Goal: Task Accomplishment & Management: Manage account settings

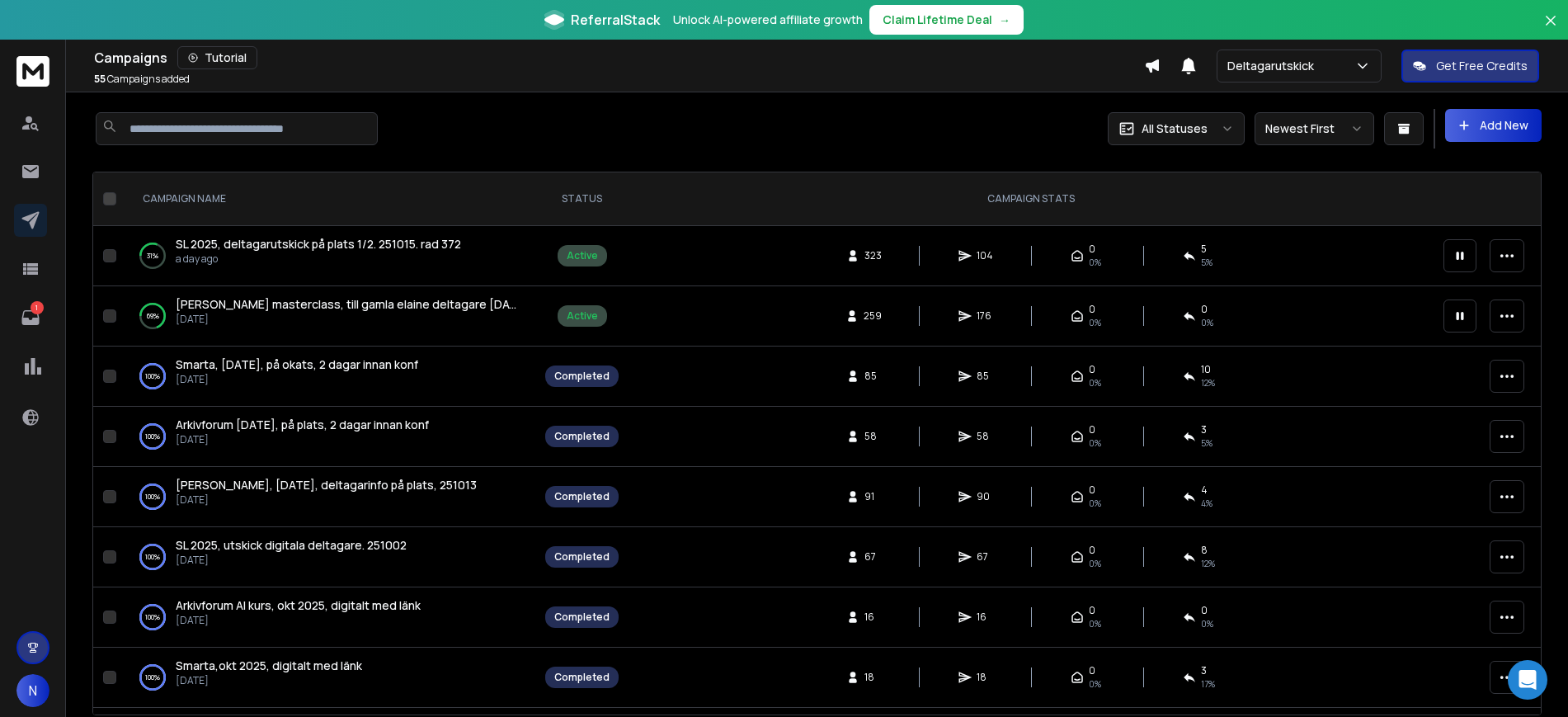
click at [1555, 17] on icon "Close banner" at bounding box center [1551, 21] width 15 height 15
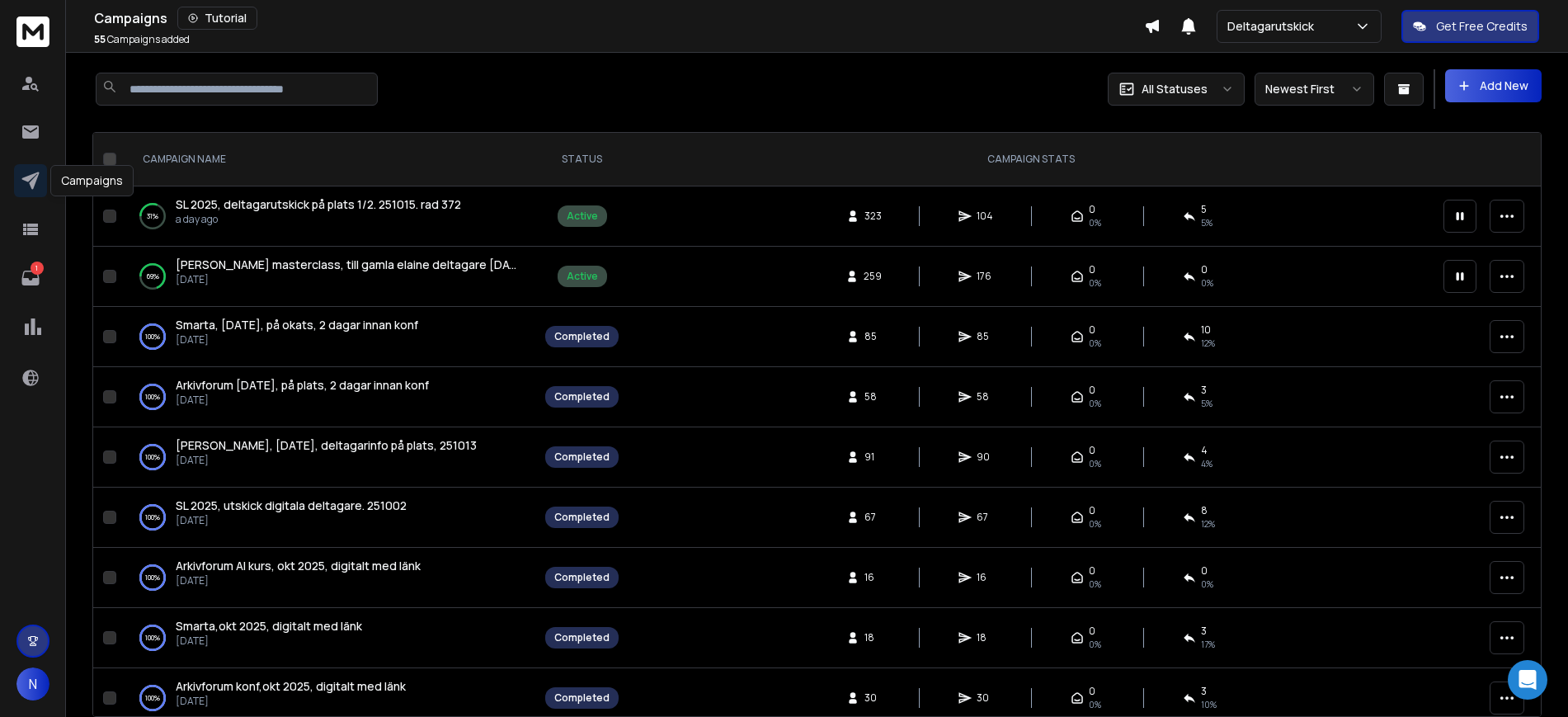
click at [33, 174] on icon at bounding box center [30, 181] width 17 height 17
click at [34, 130] on icon at bounding box center [30, 132] width 20 height 20
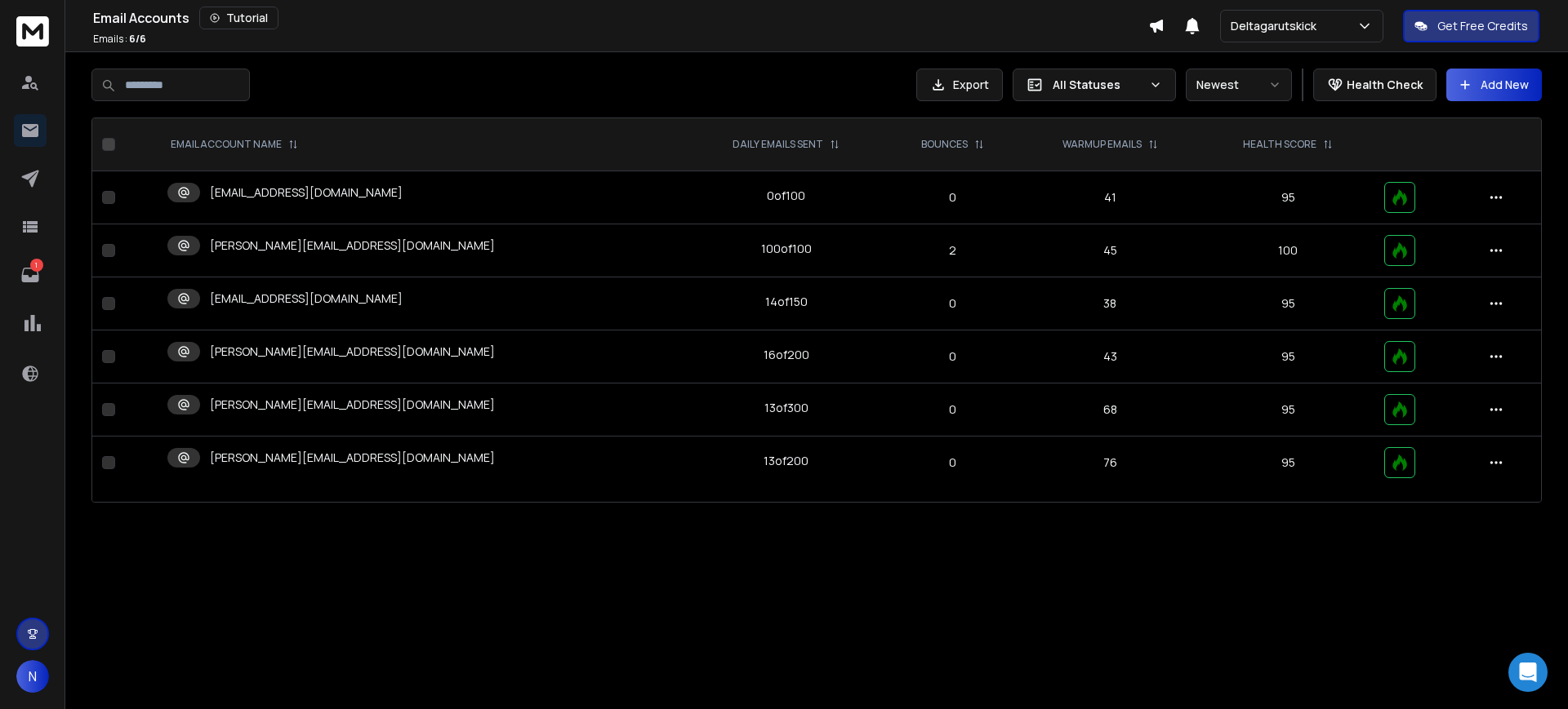
click at [426, 248] on div "niko.fastman@kompetensinstitutet.com" at bounding box center [423, 245] width 510 height 20
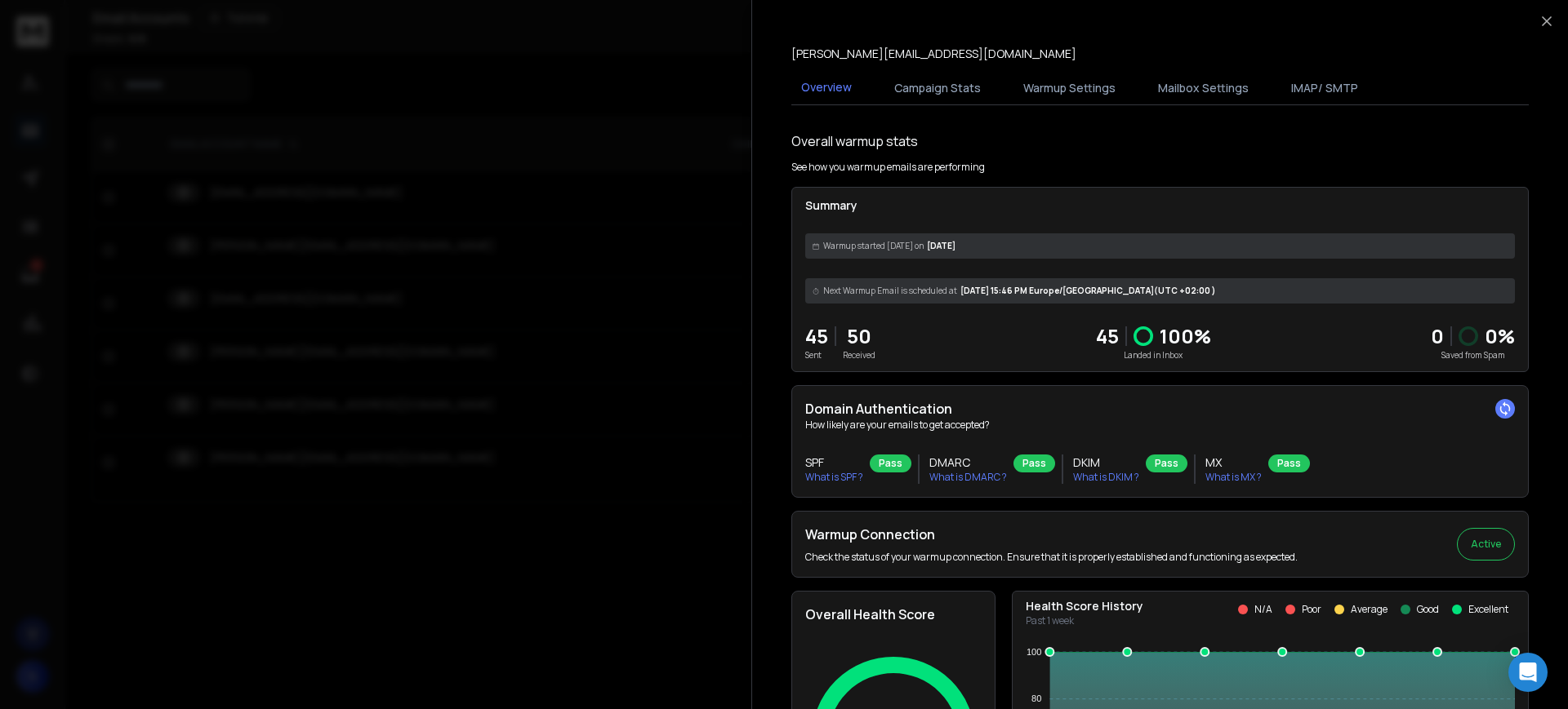
click at [1191, 73] on button "Mailbox Settings" at bounding box center [1203, 88] width 111 height 36
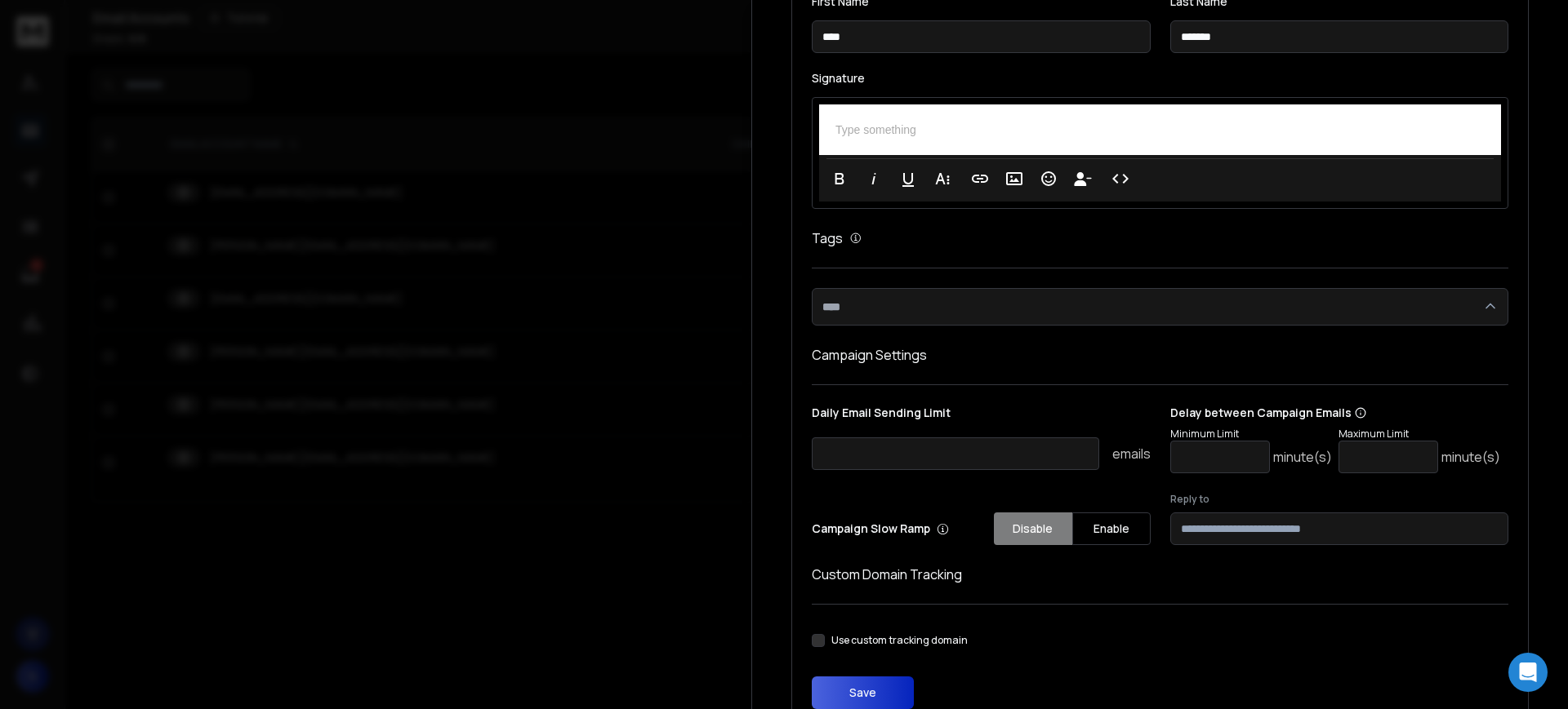
scroll to position [204, 0]
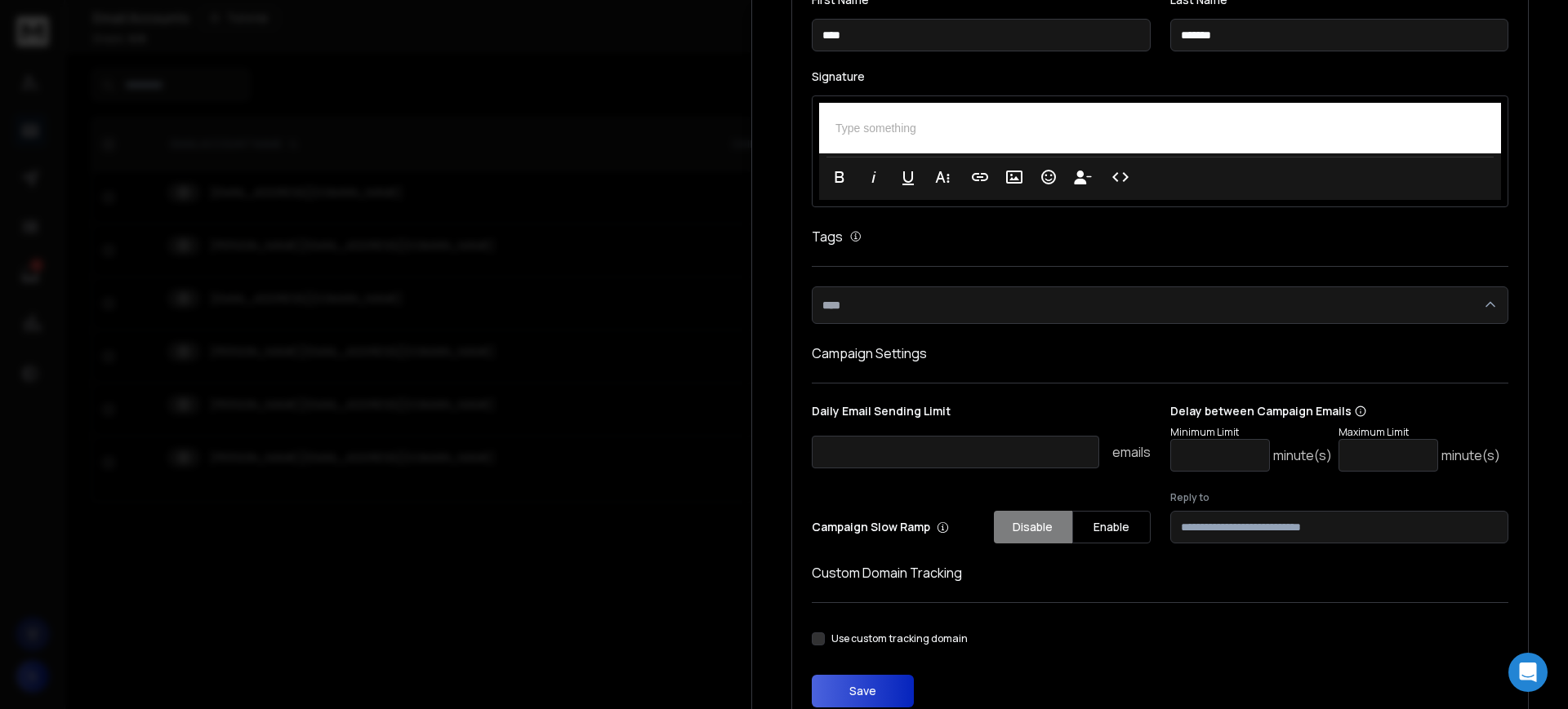
drag, startPoint x: 852, startPoint y: 448, endPoint x: 794, endPoint y: 448, distance: 58.0
click at [794, 448] on div "Sender Name First Name **** Last Name ******* Signature Type something Clear Fo…" at bounding box center [1159, 321] width 738 height 814
type input "***"
click at [878, 695] on button "Save" at bounding box center [862, 690] width 102 height 33
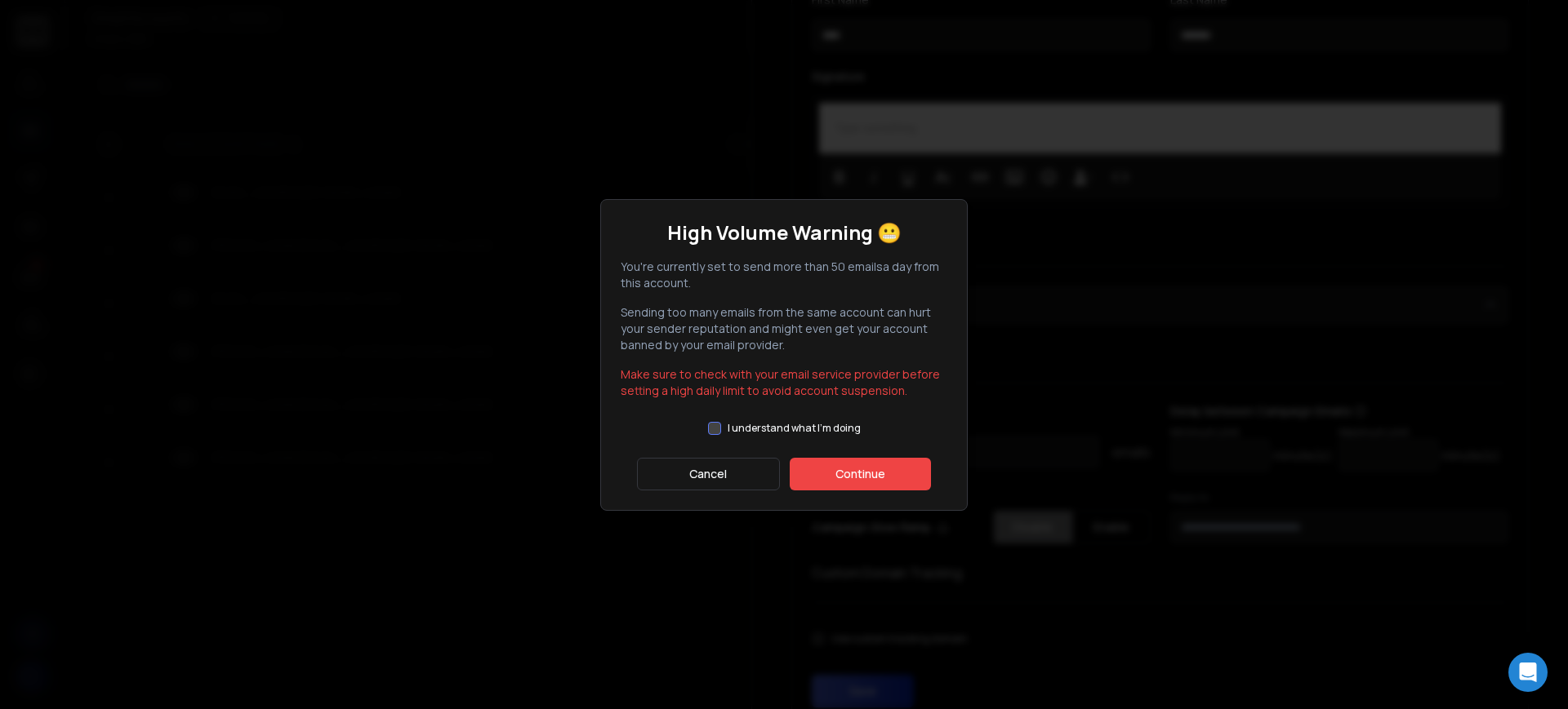
click at [717, 430] on button "I understand what I'm doing" at bounding box center [714, 428] width 13 height 13
click at [833, 465] on button "Continue" at bounding box center [859, 474] width 142 height 33
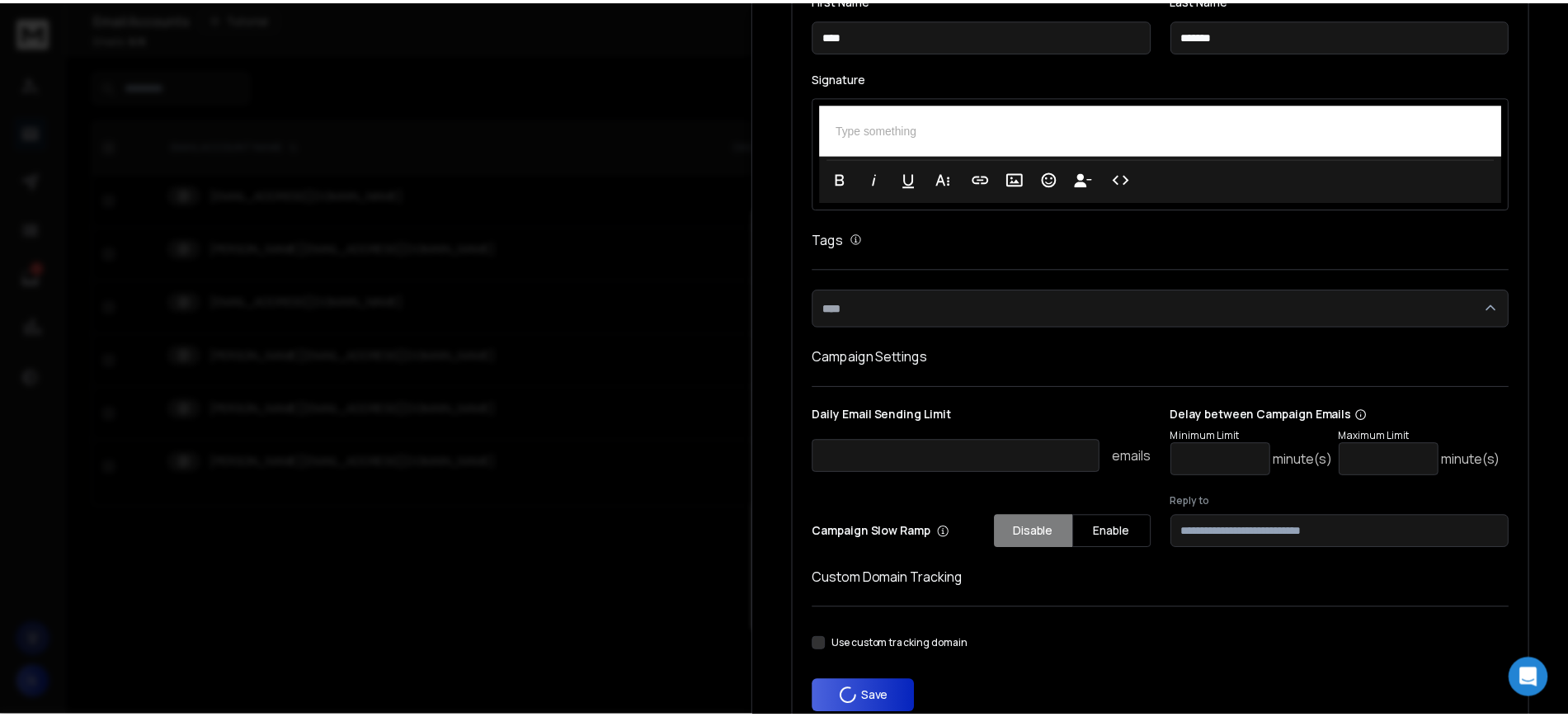
scroll to position [140, 0]
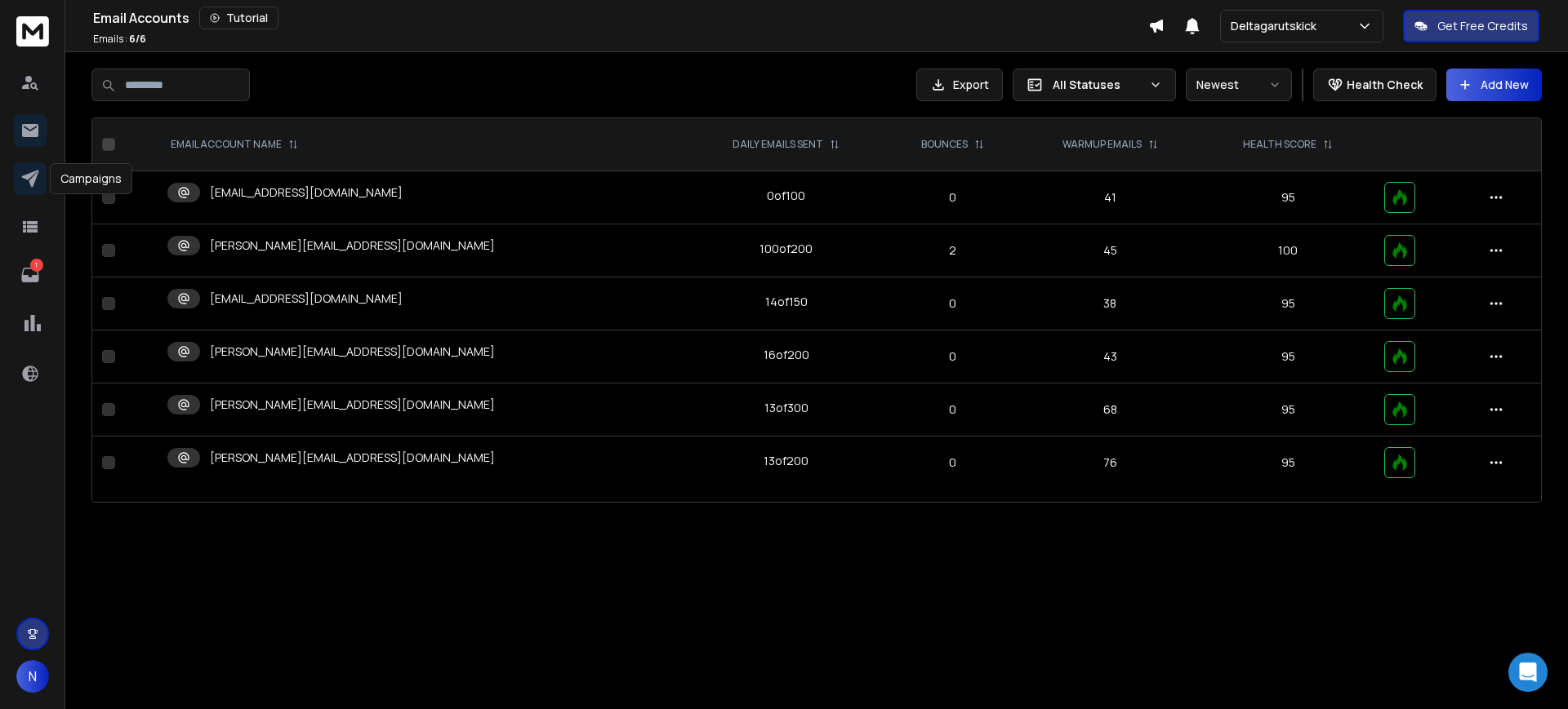
click at [29, 178] on icon at bounding box center [30, 178] width 20 height 20
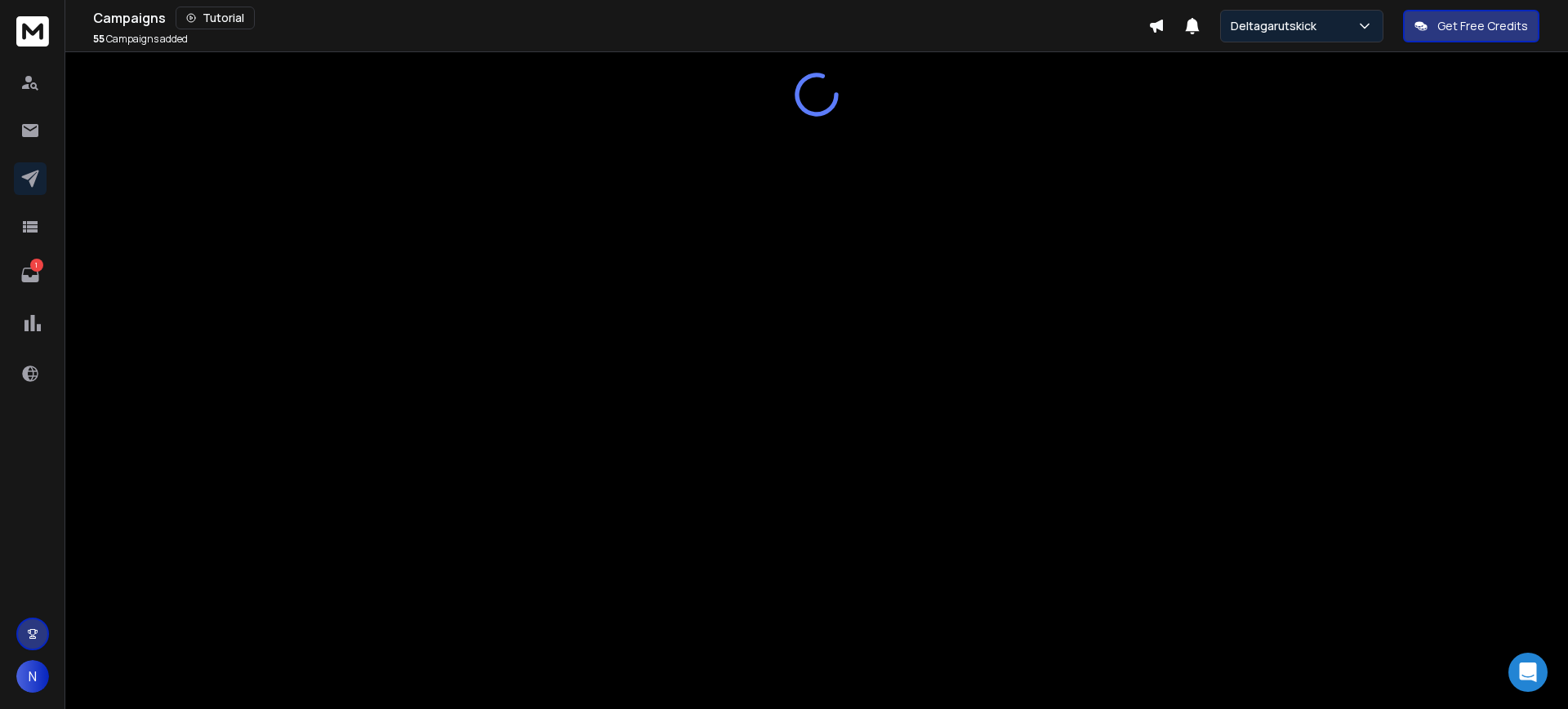
click at [1302, 26] on p "Deltagarutskick" at bounding box center [1277, 25] width 92 height 16
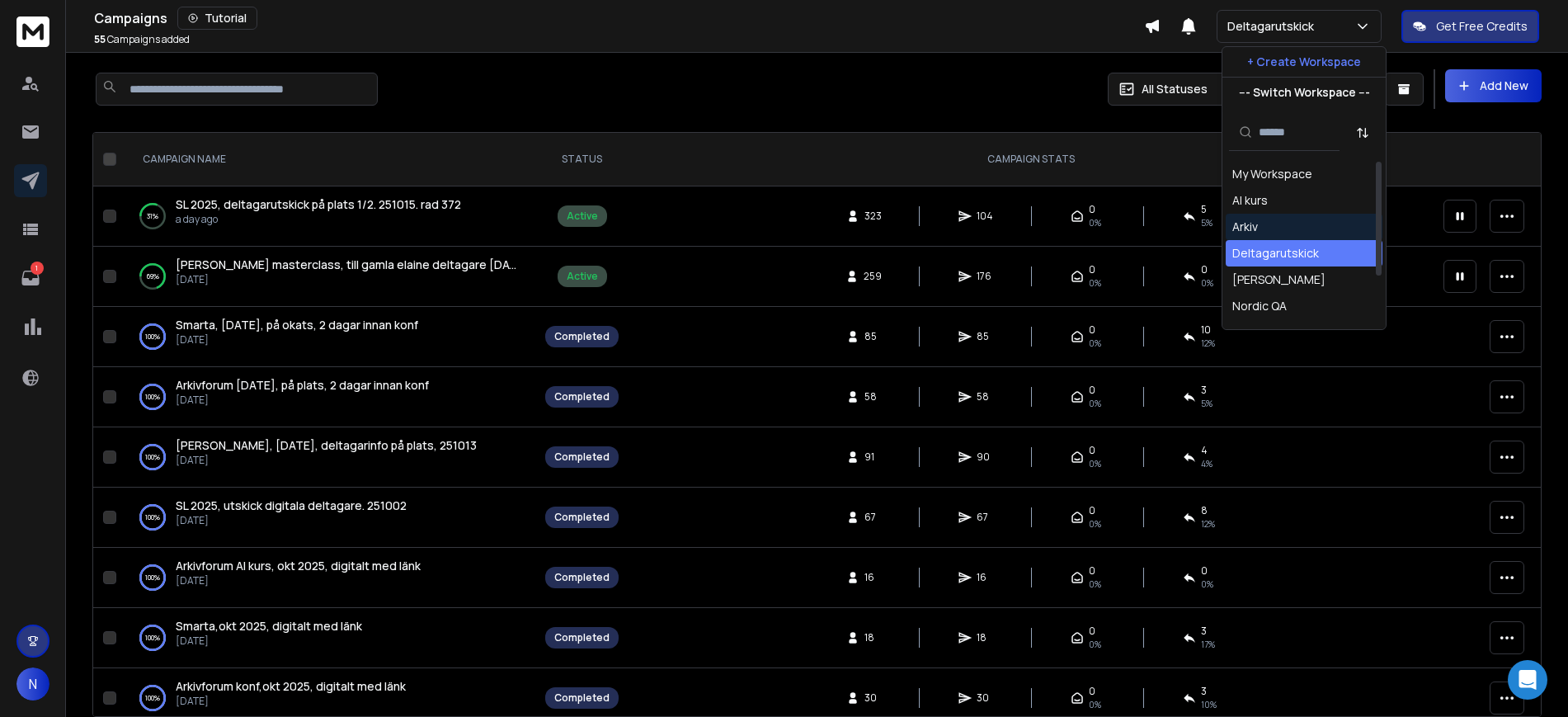
click at [1284, 223] on div "Arkiv" at bounding box center [1305, 227] width 157 height 27
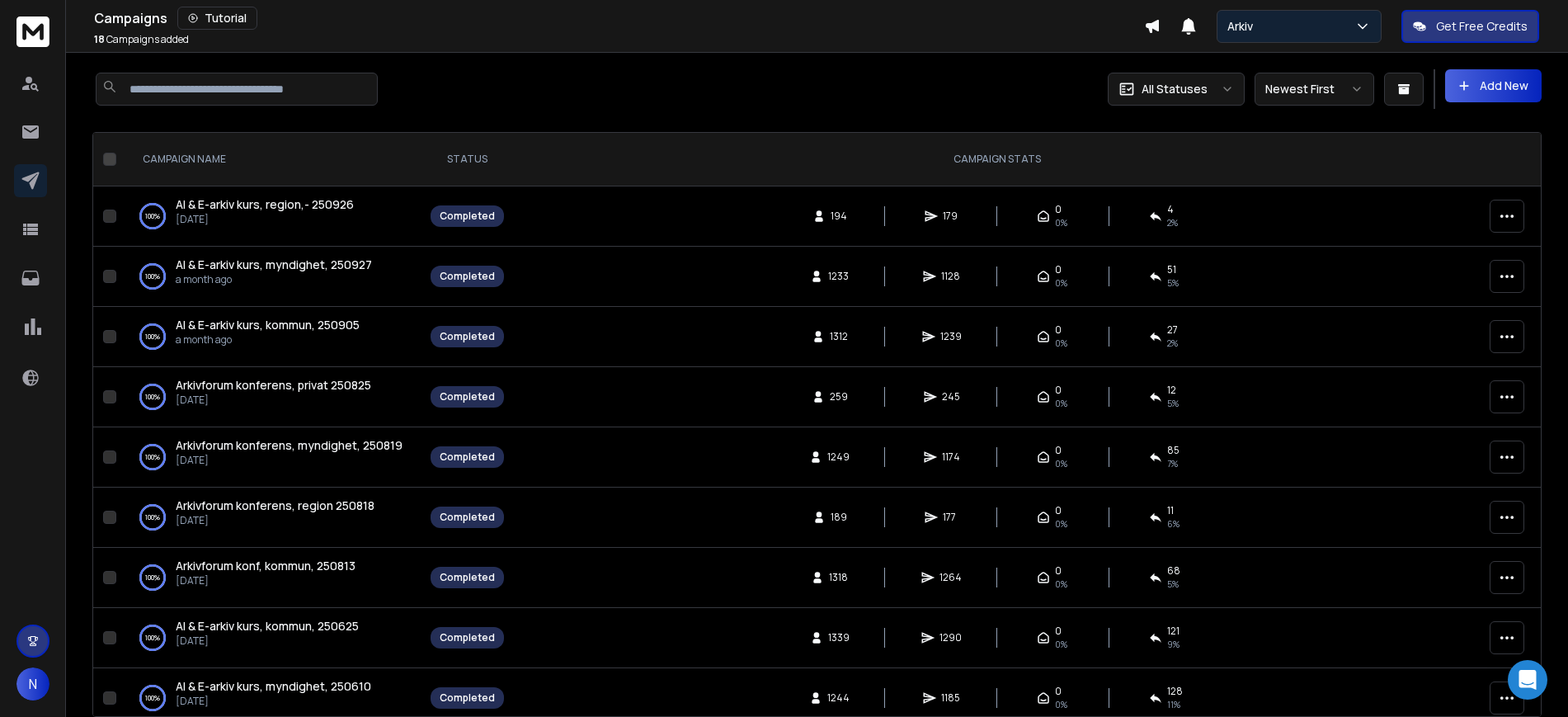
click at [1309, 29] on div "Arkiv" at bounding box center [1299, 26] width 144 height 16
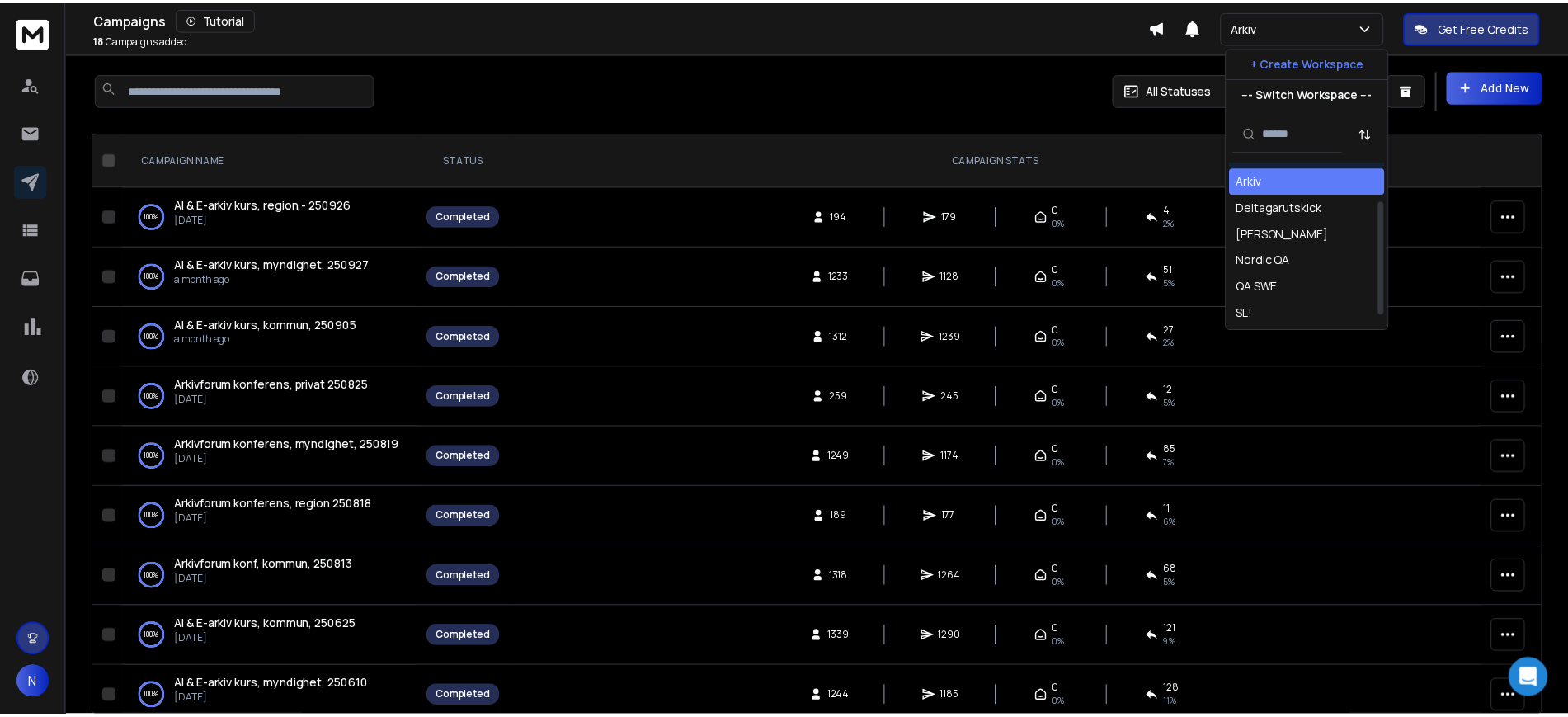
scroll to position [73, 0]
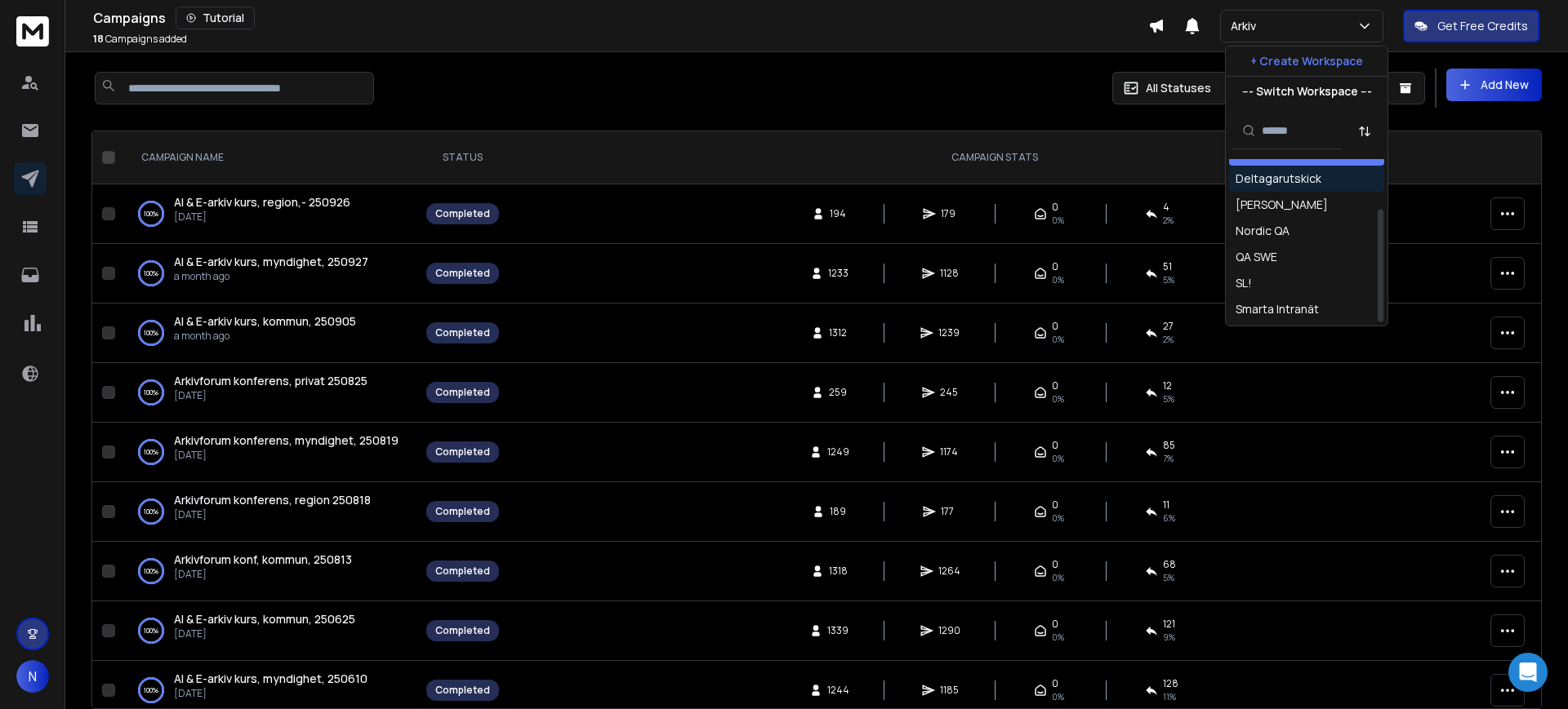
click at [1273, 177] on div "Deltagarutskick" at bounding box center [1277, 178] width 85 height 16
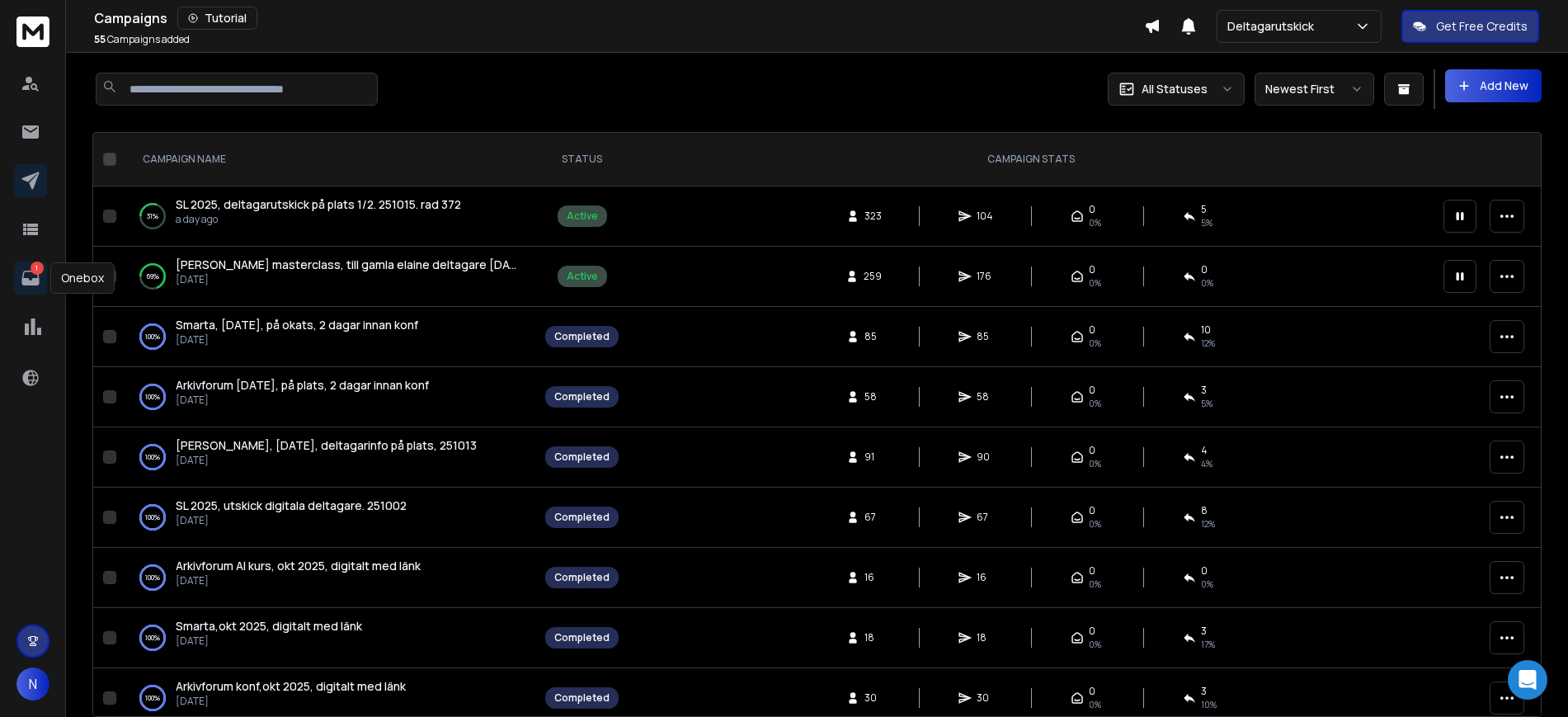
click at [18, 281] on link "1" at bounding box center [30, 278] width 33 height 33
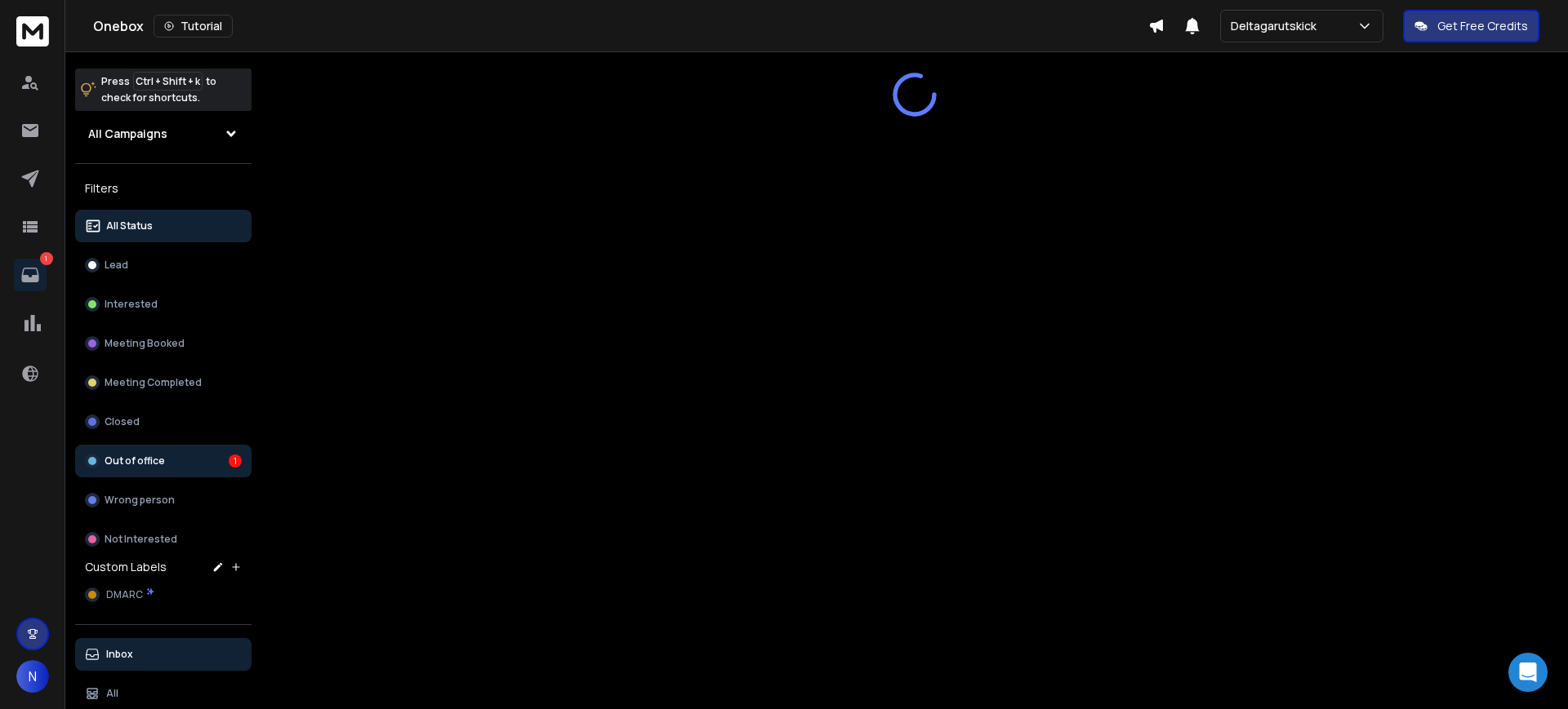
click at [156, 460] on p "Out of office" at bounding box center [135, 461] width 60 height 13
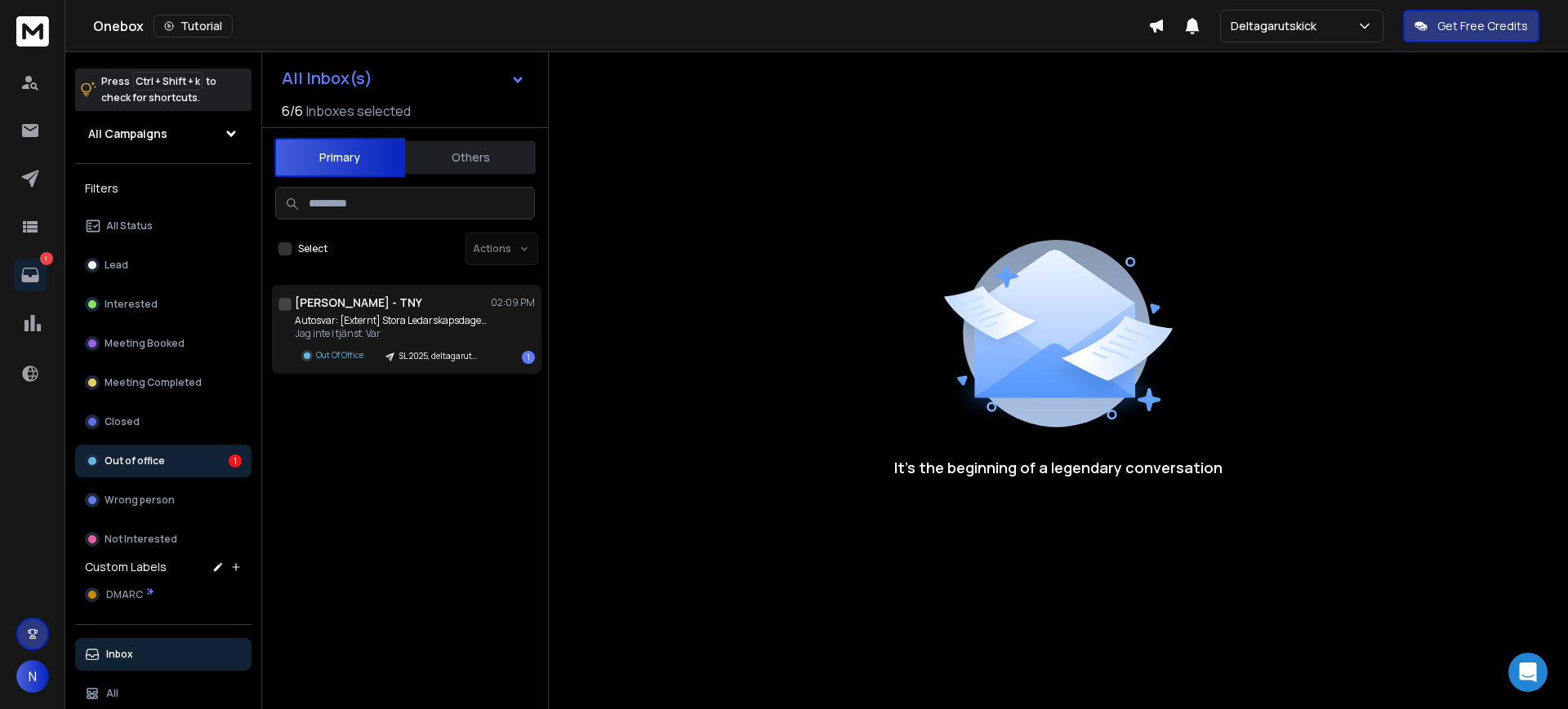
click at [409, 314] on p "Autosvar: [Externt] Stora Ledarskapsdagen 6" at bounding box center [393, 320] width 196 height 13
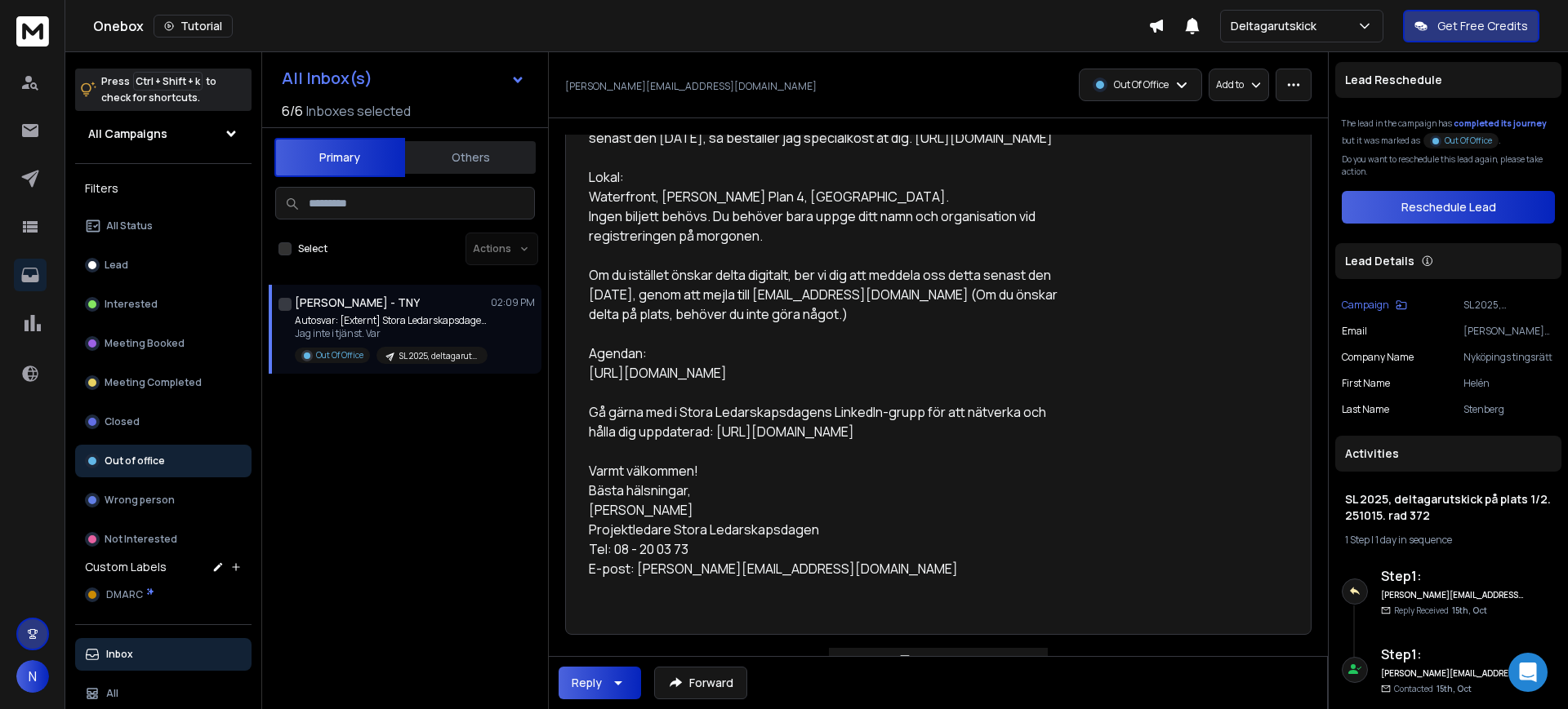
scroll to position [417, 0]
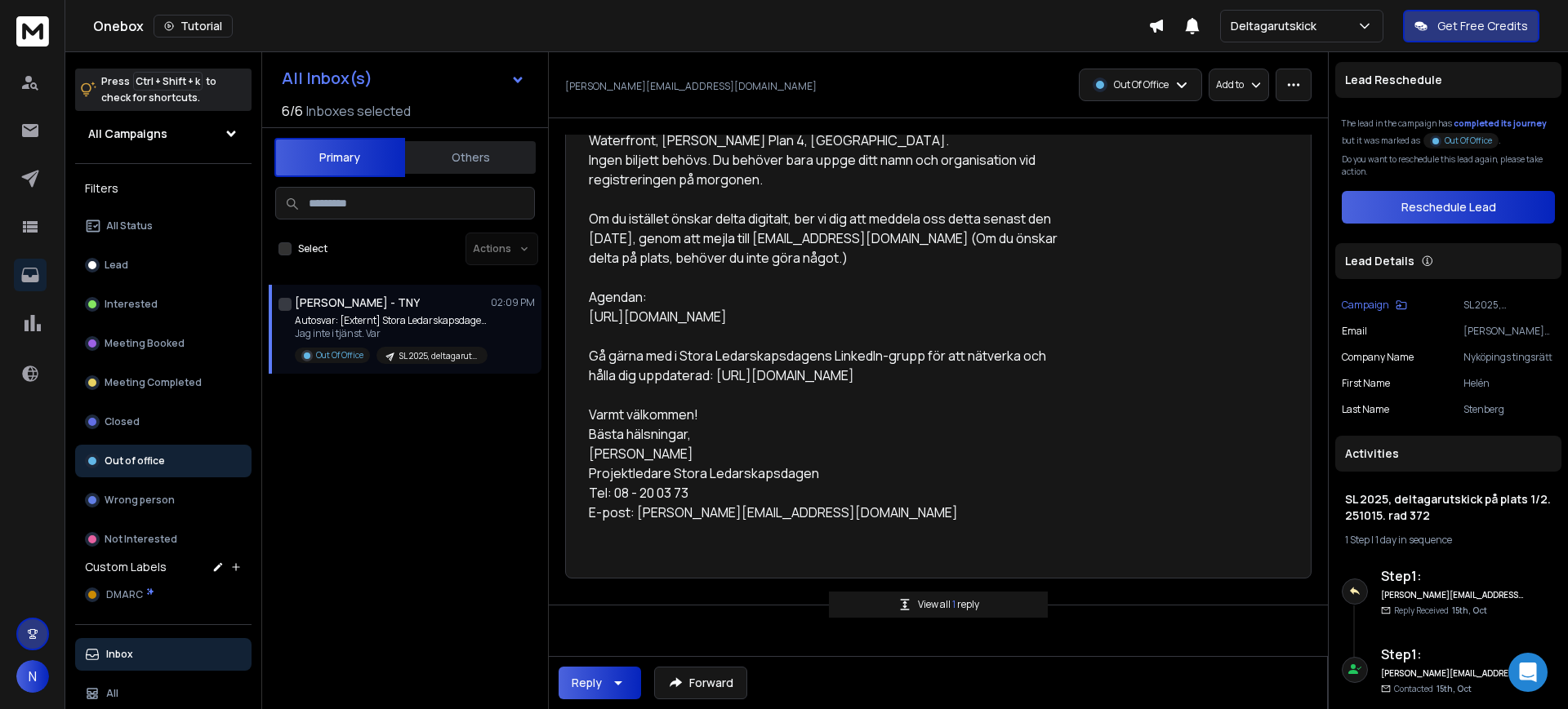
click at [948, 603] on p "View all 1 reply" at bounding box center [948, 605] width 61 height 13
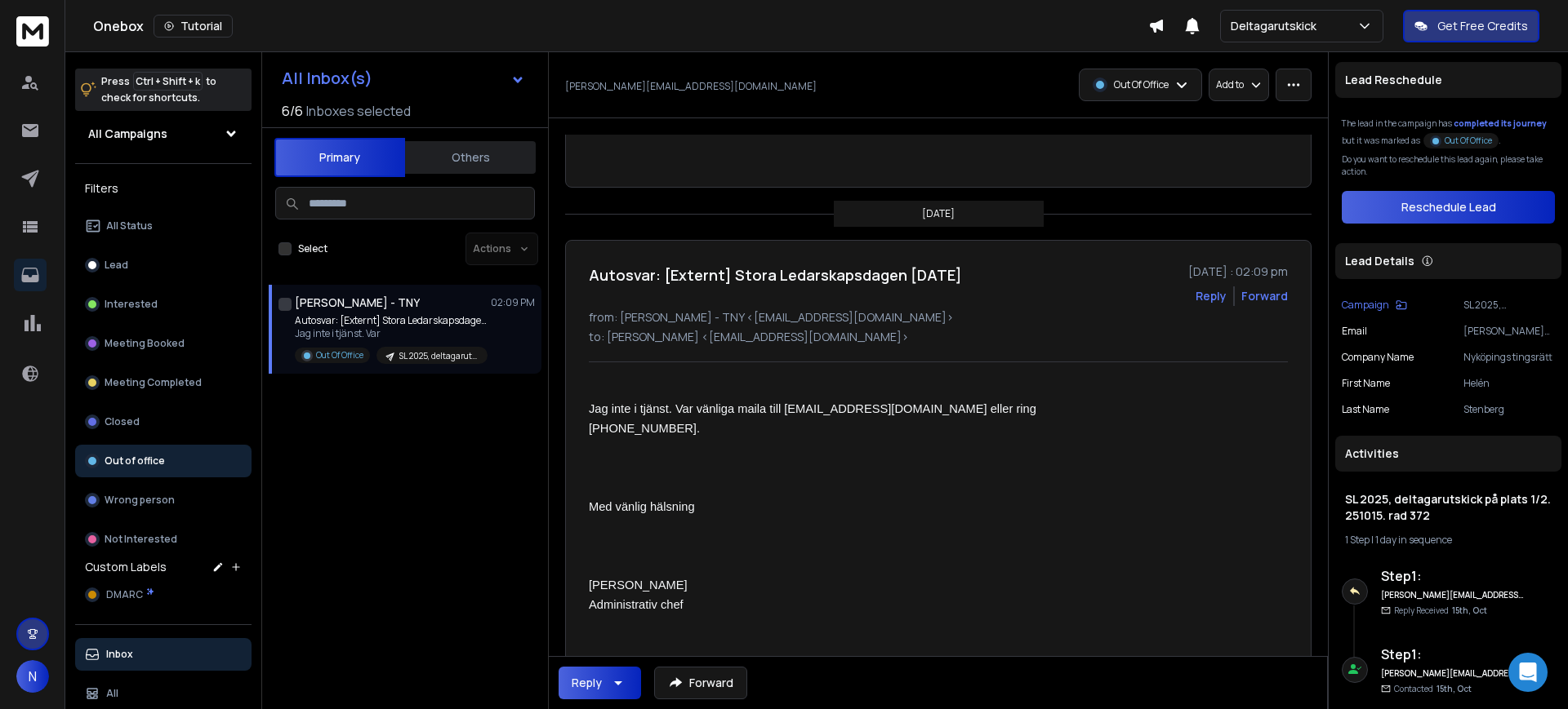
scroll to position [927, 0]
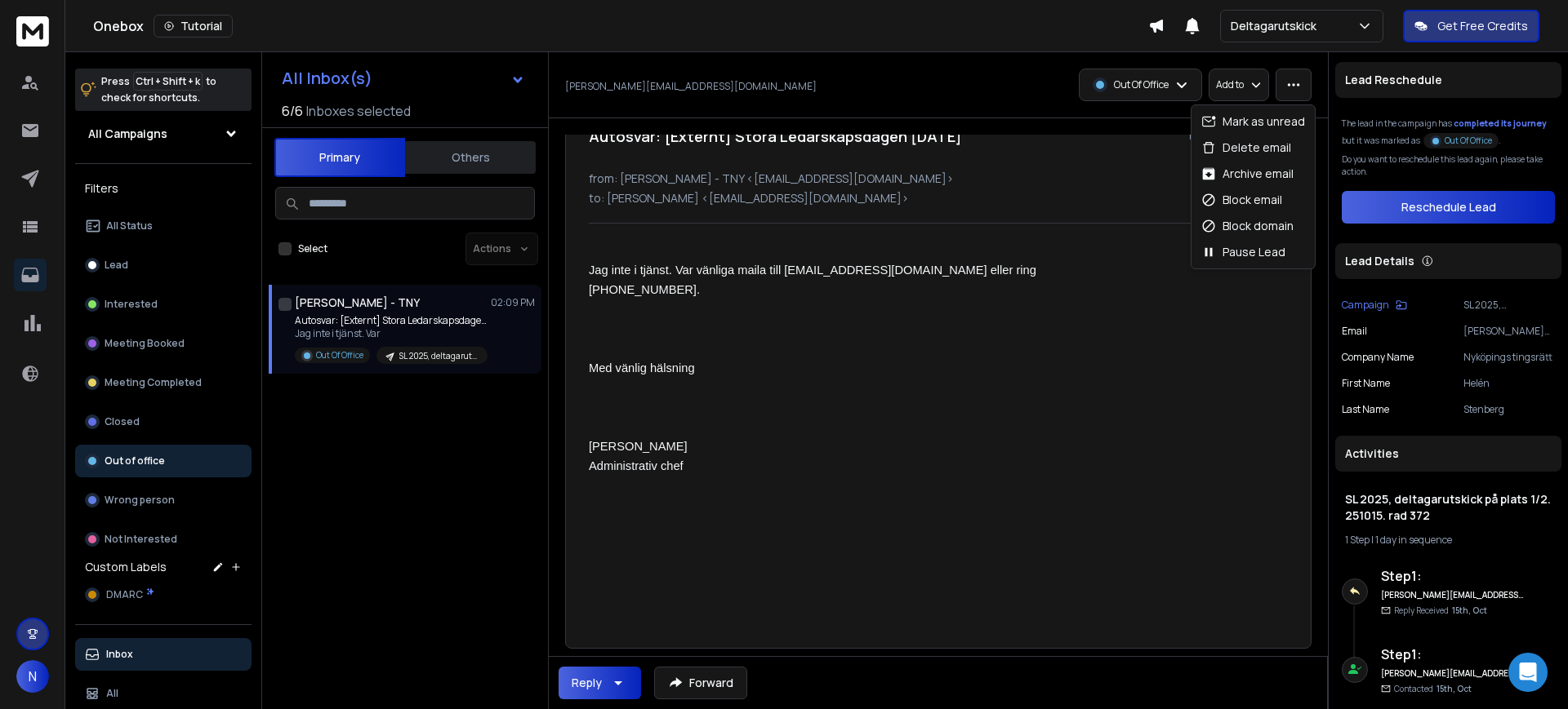
click at [1301, 81] on icon "button" at bounding box center [1293, 85] width 15 height 15
click at [1288, 141] on div "Delete email" at bounding box center [1253, 148] width 117 height 26
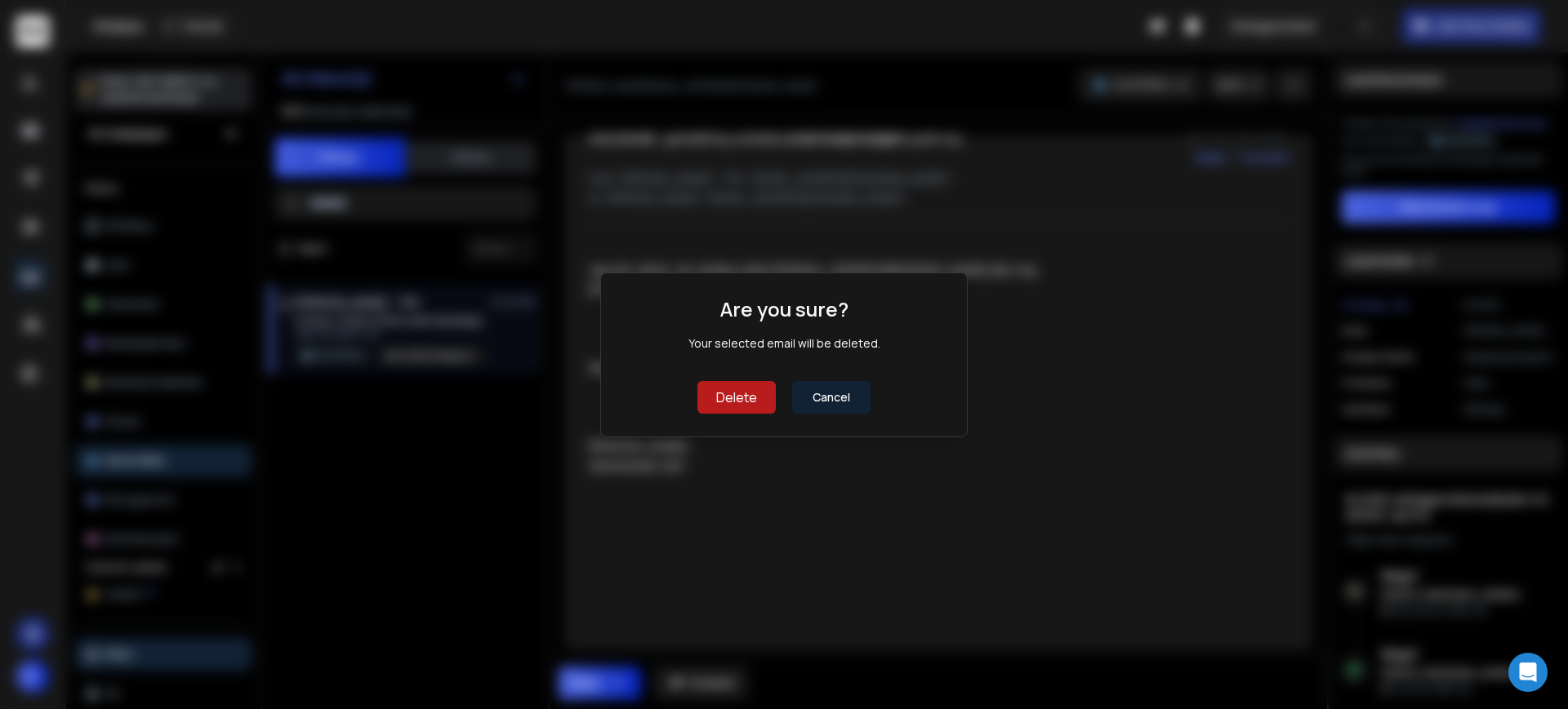
click at [725, 406] on button "Delete" at bounding box center [737, 397] width 79 height 33
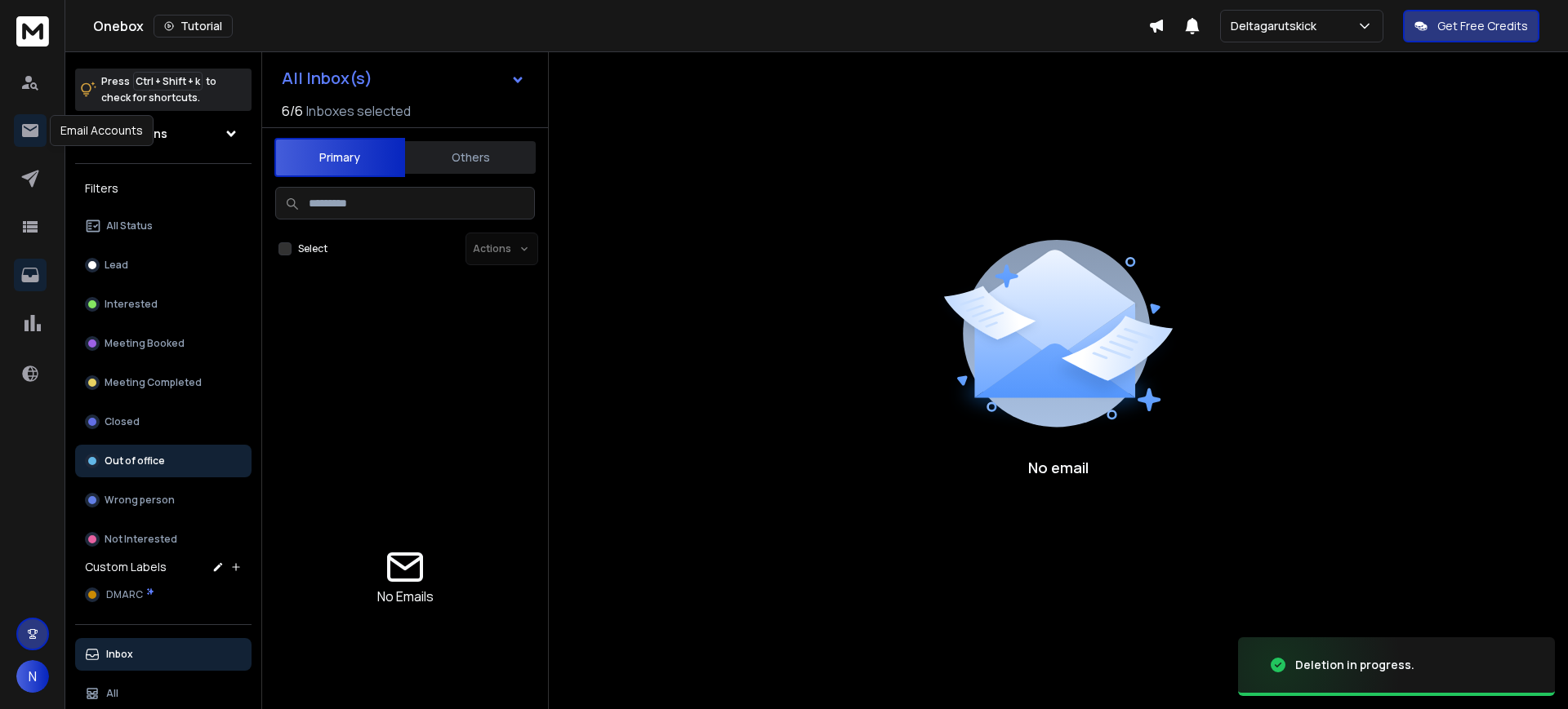
click at [28, 127] on icon at bounding box center [30, 130] width 16 height 13
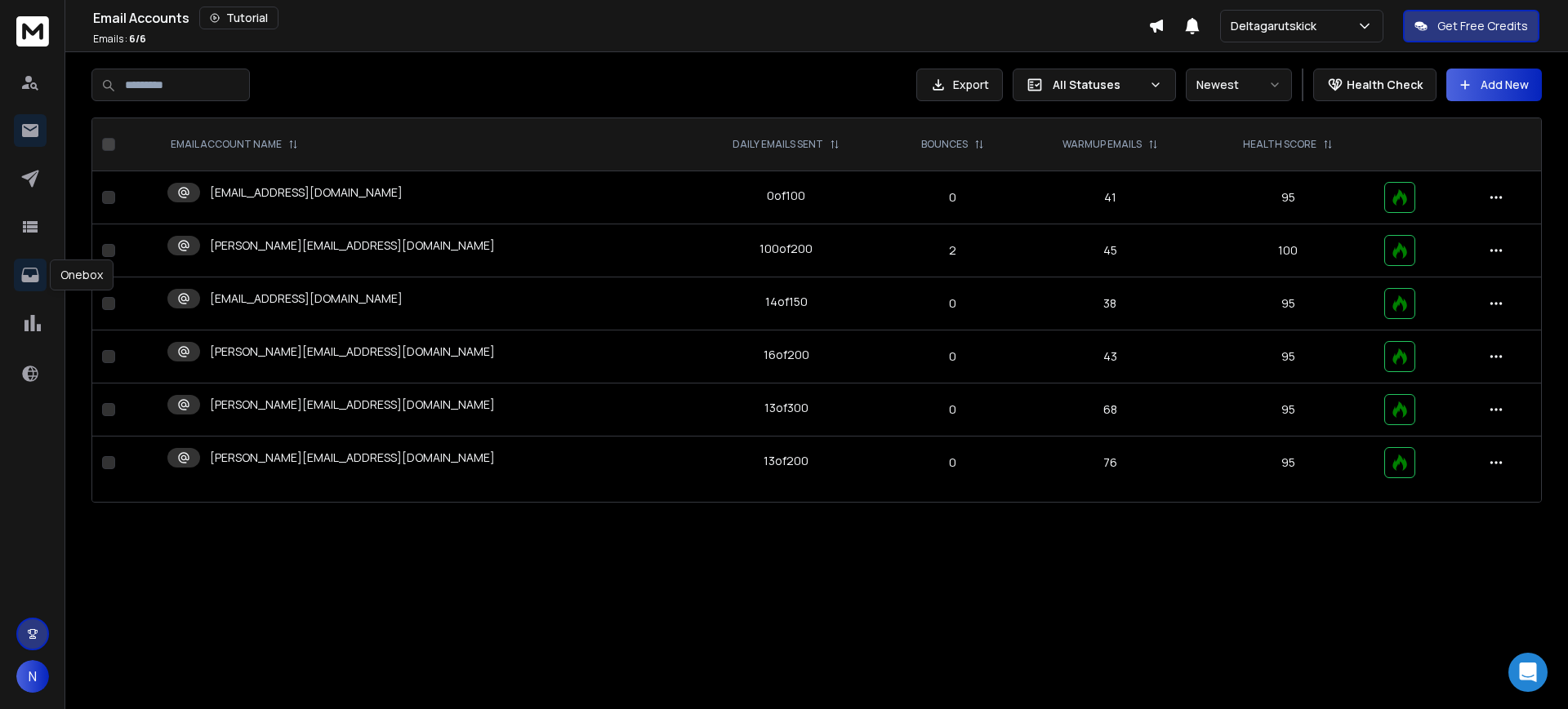
click at [37, 281] on icon at bounding box center [30, 275] width 17 height 15
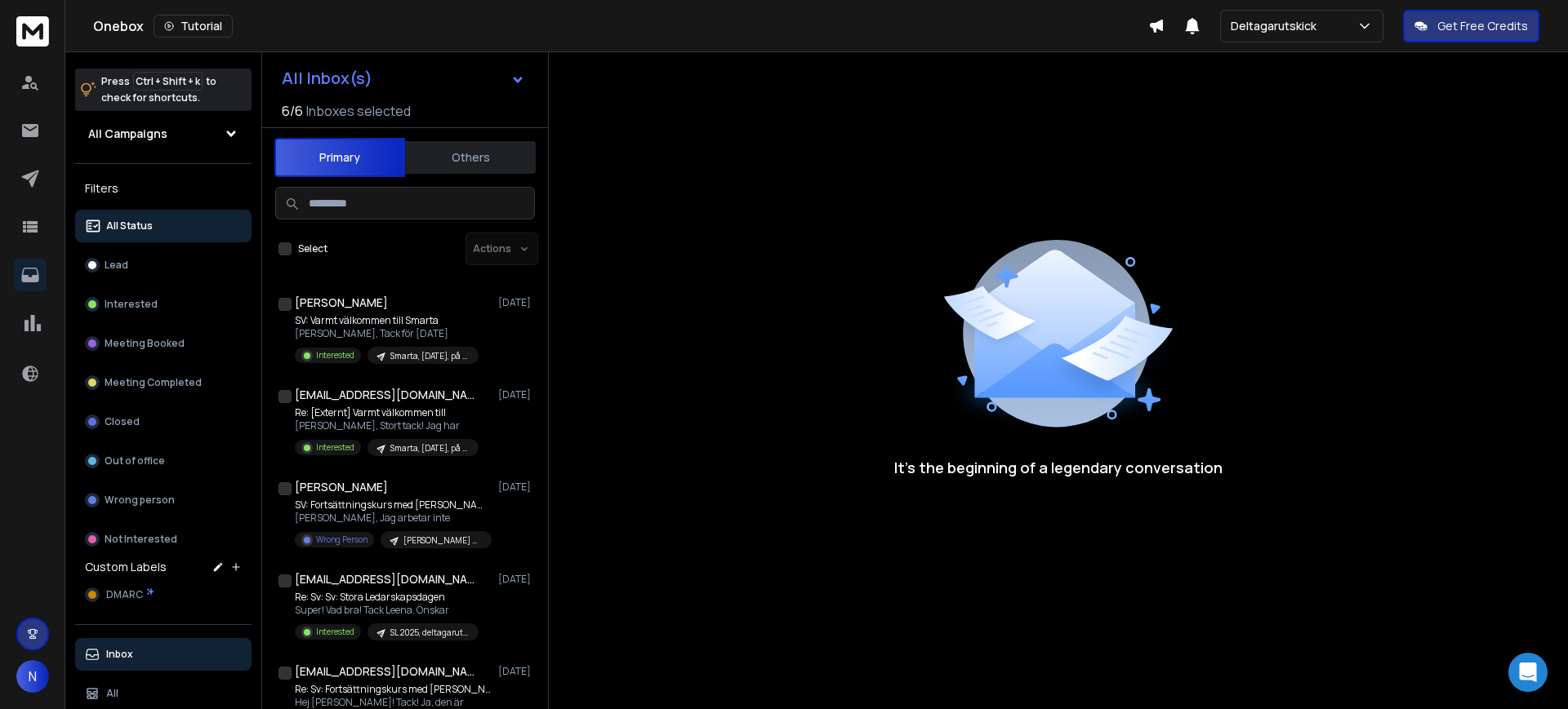
click at [473, 159] on button "Others" at bounding box center [470, 157] width 130 height 36
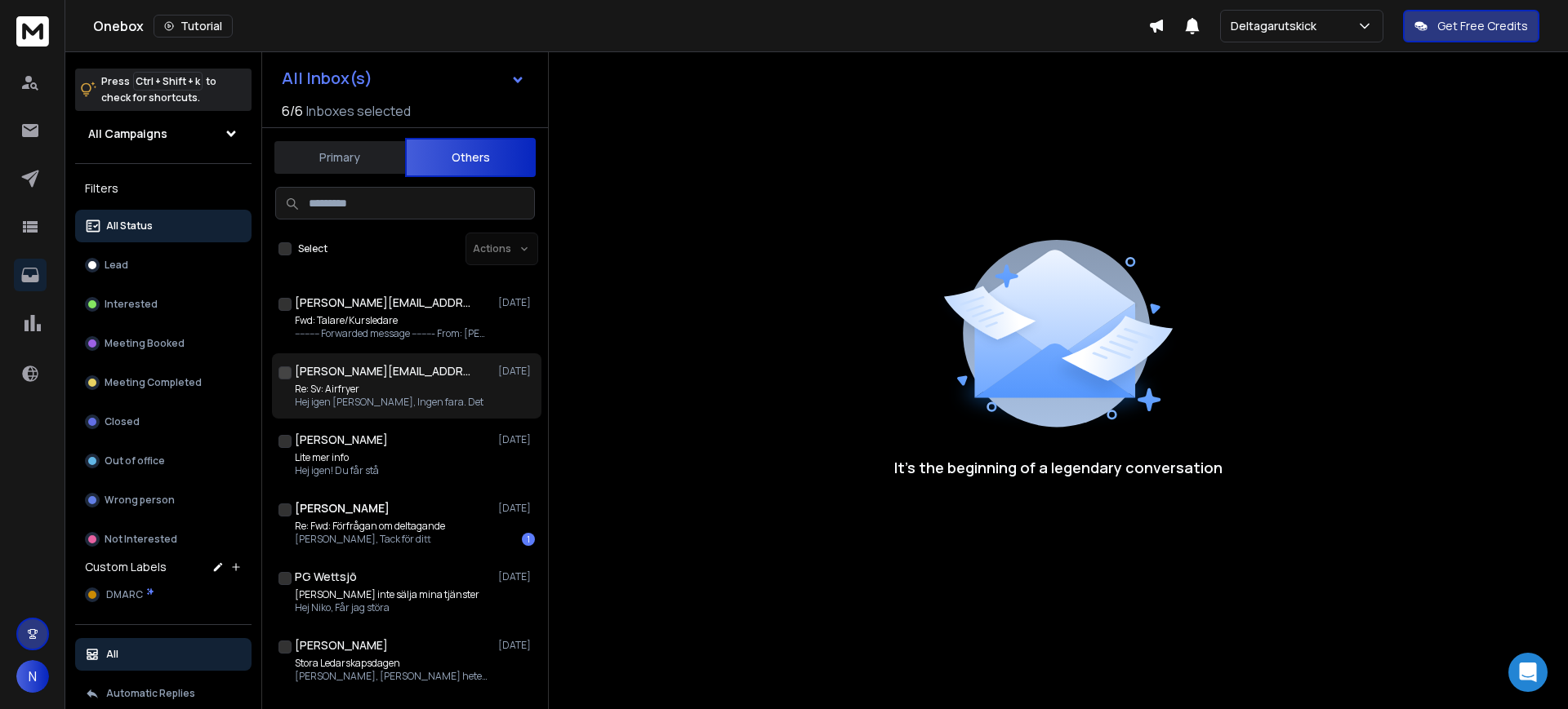
click at [360, 383] on p "Re: Sv: Airfryer" at bounding box center [389, 390] width 188 height 13
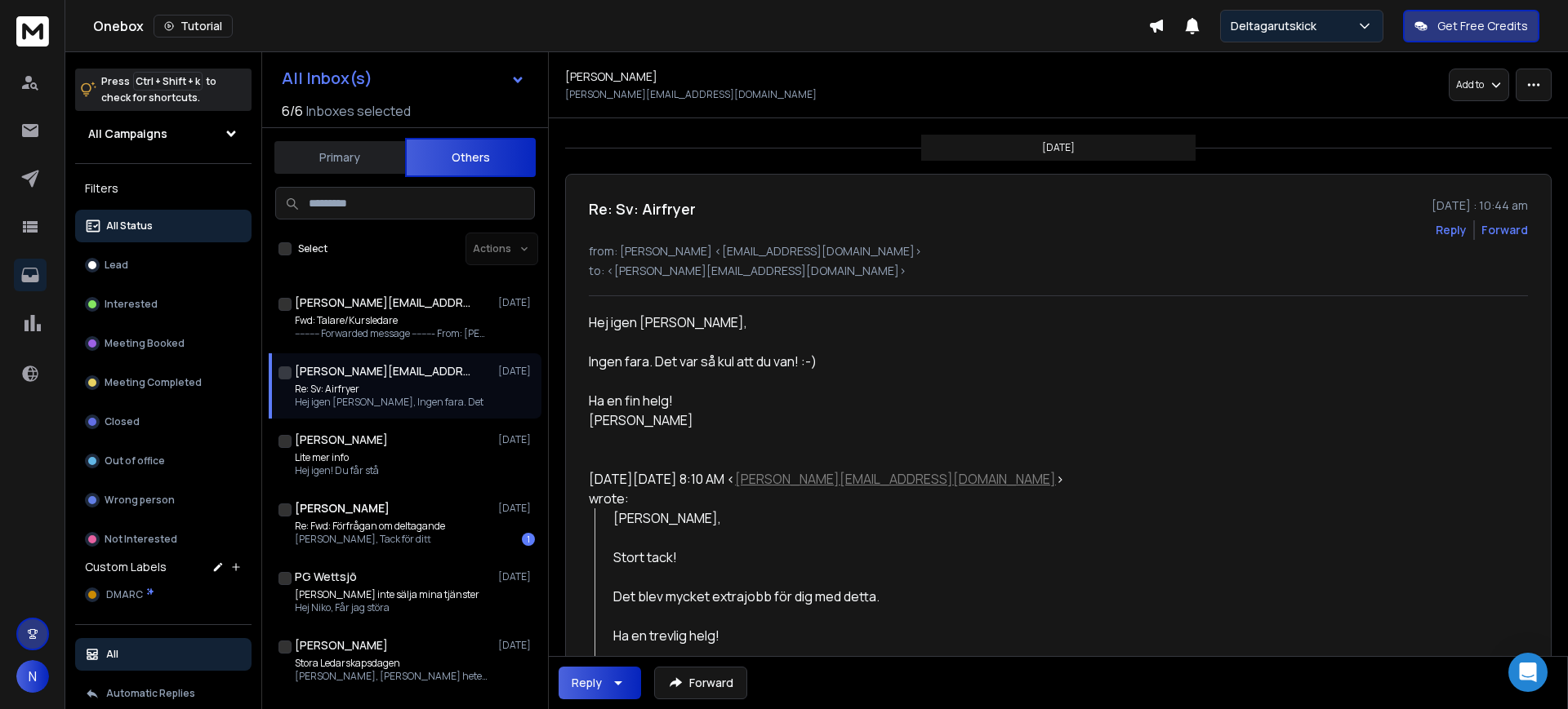
click at [1322, 12] on button "Deltagarutskick" at bounding box center [1302, 25] width 163 height 33
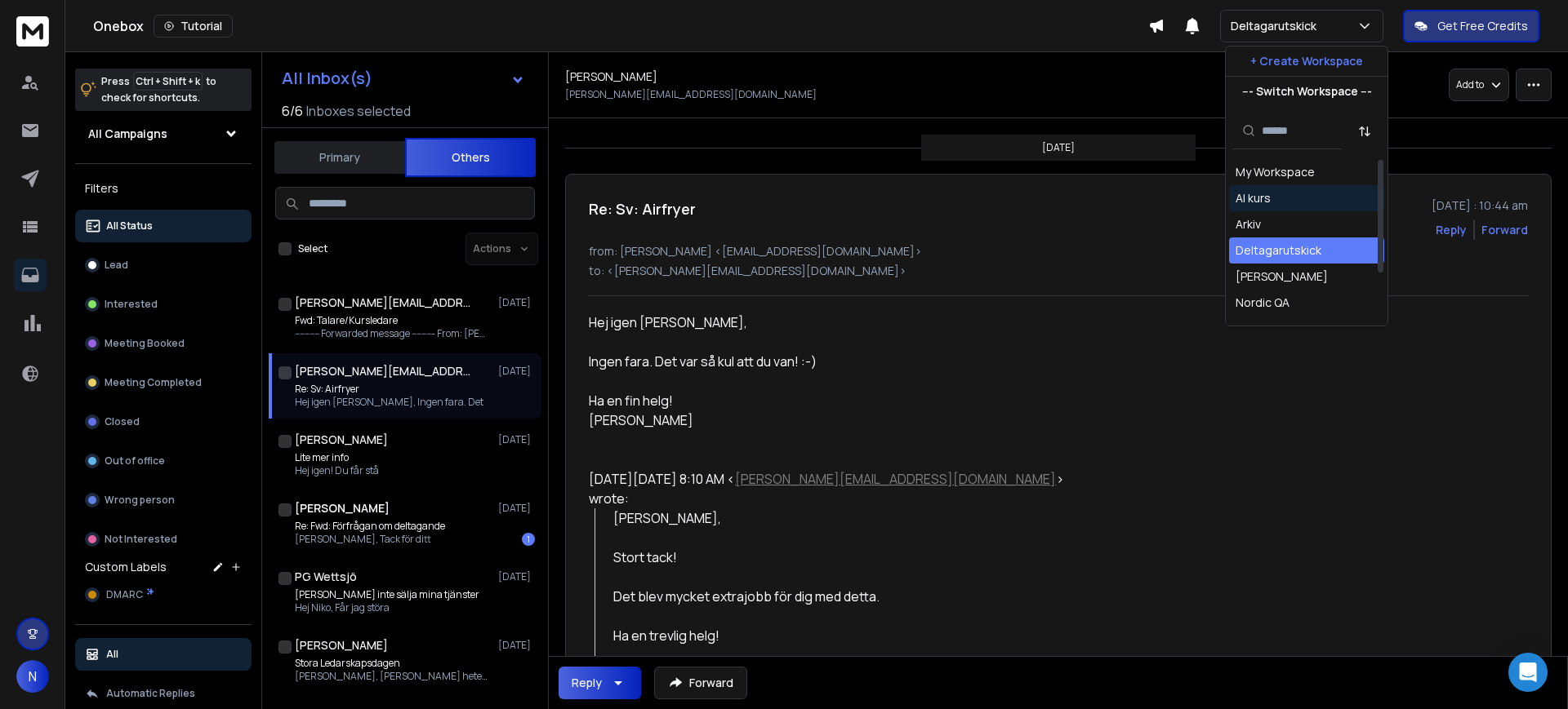
click at [1276, 200] on div "AI kurs" at bounding box center [1307, 199] width 156 height 26
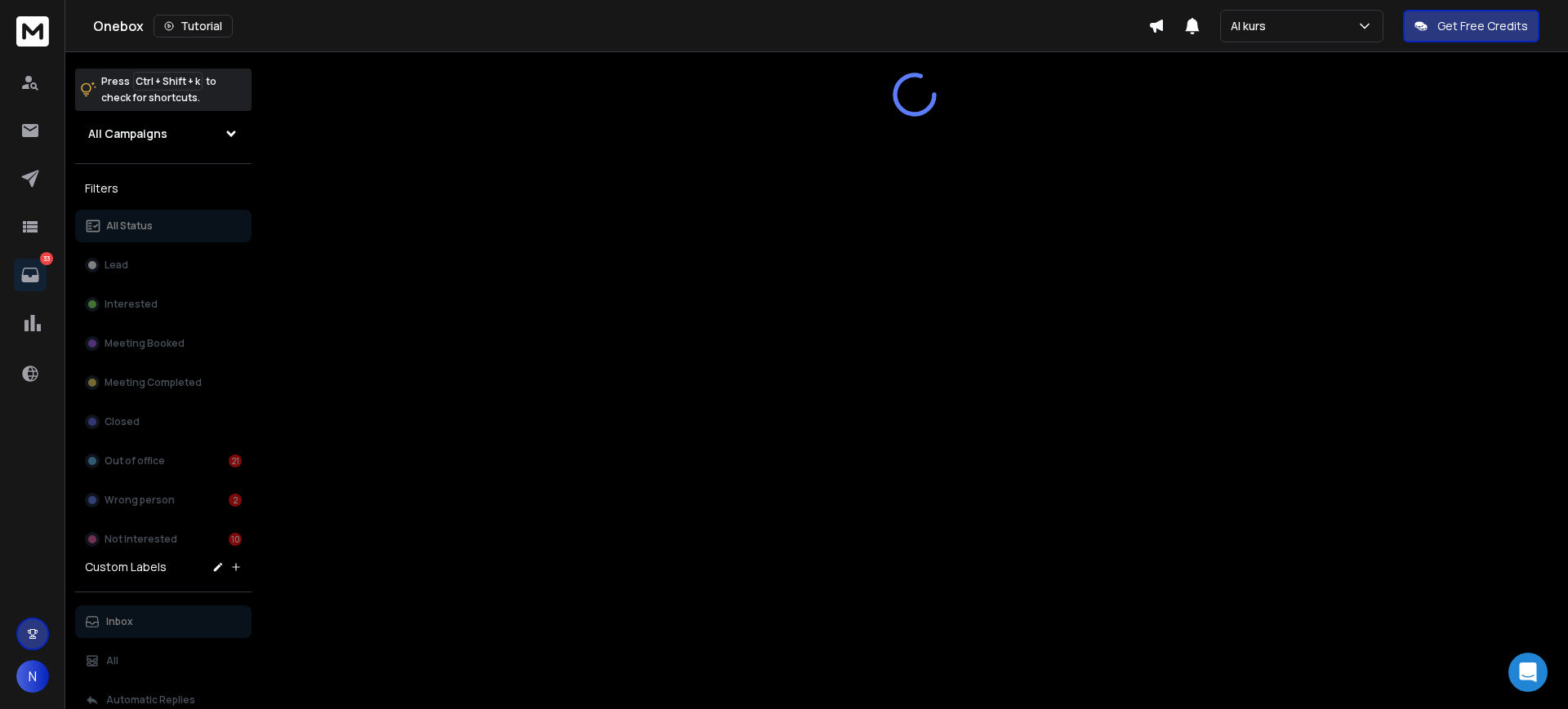
click at [139, 539] on div "All Status Lead Interested Meeting Booked Meeting Completed Closed Out of offic…" at bounding box center [163, 382] width 176 height 346
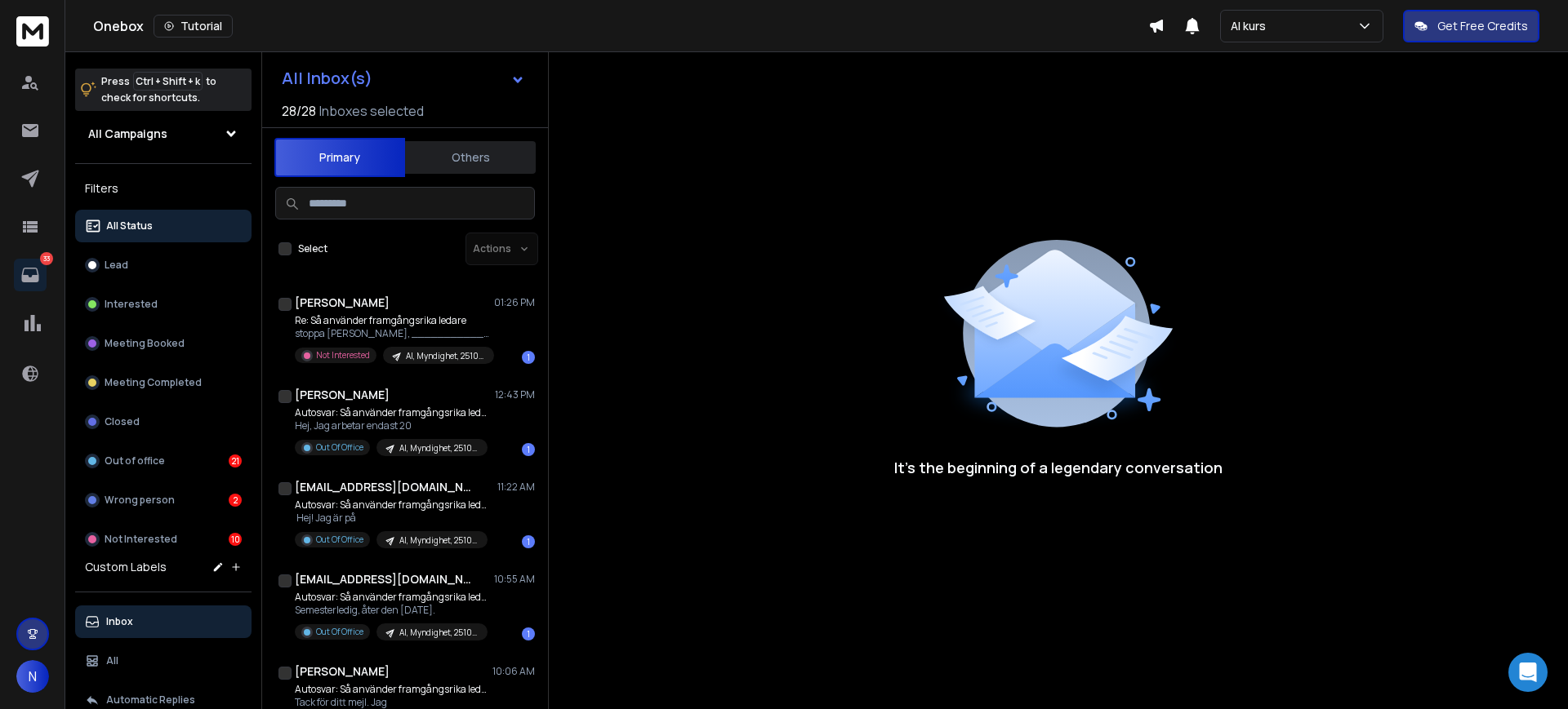
click at [139, 539] on p "Not Interested" at bounding box center [142, 539] width 73 height 13
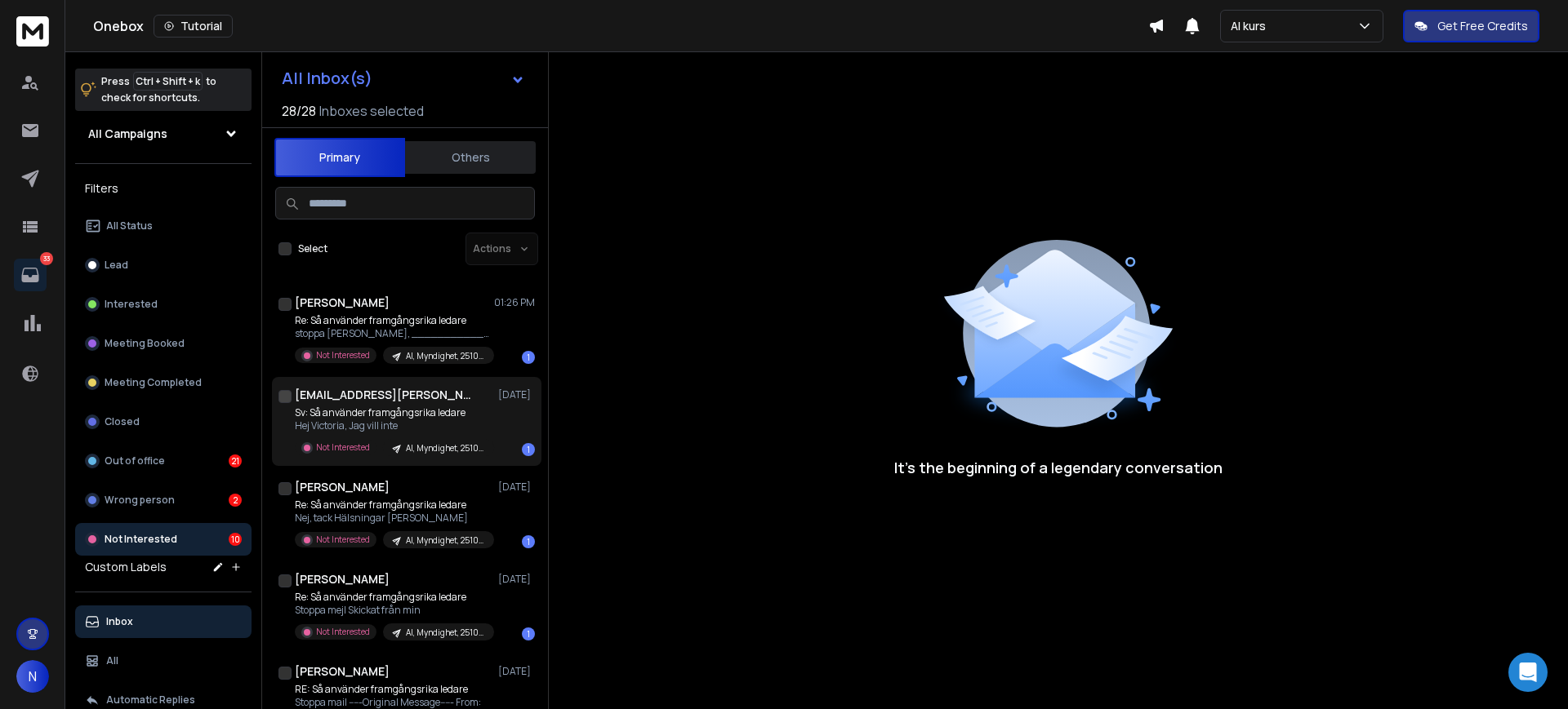
click at [419, 406] on p "Sv: Så använder framgångsrika ledare" at bounding box center [393, 413] width 196 height 13
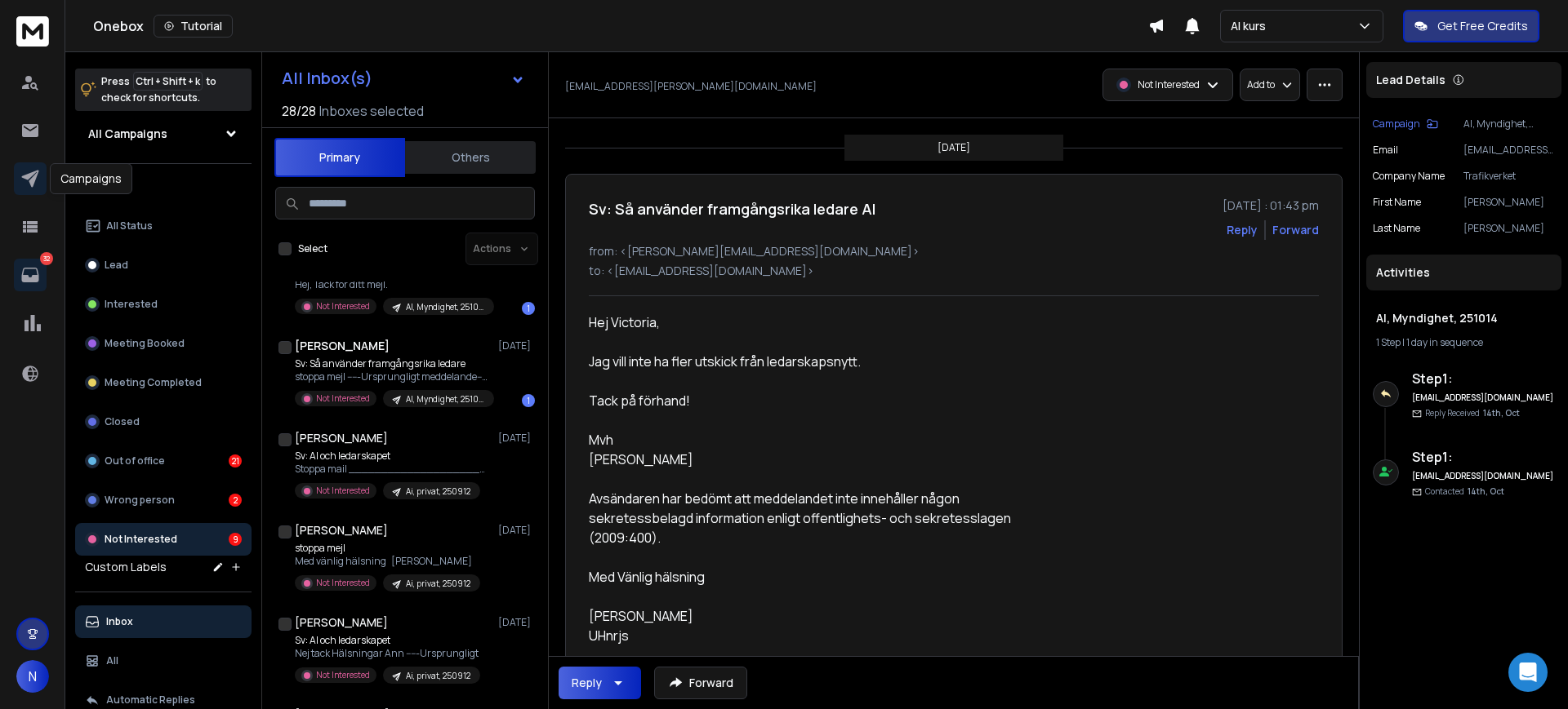
click at [41, 165] on link at bounding box center [30, 178] width 33 height 33
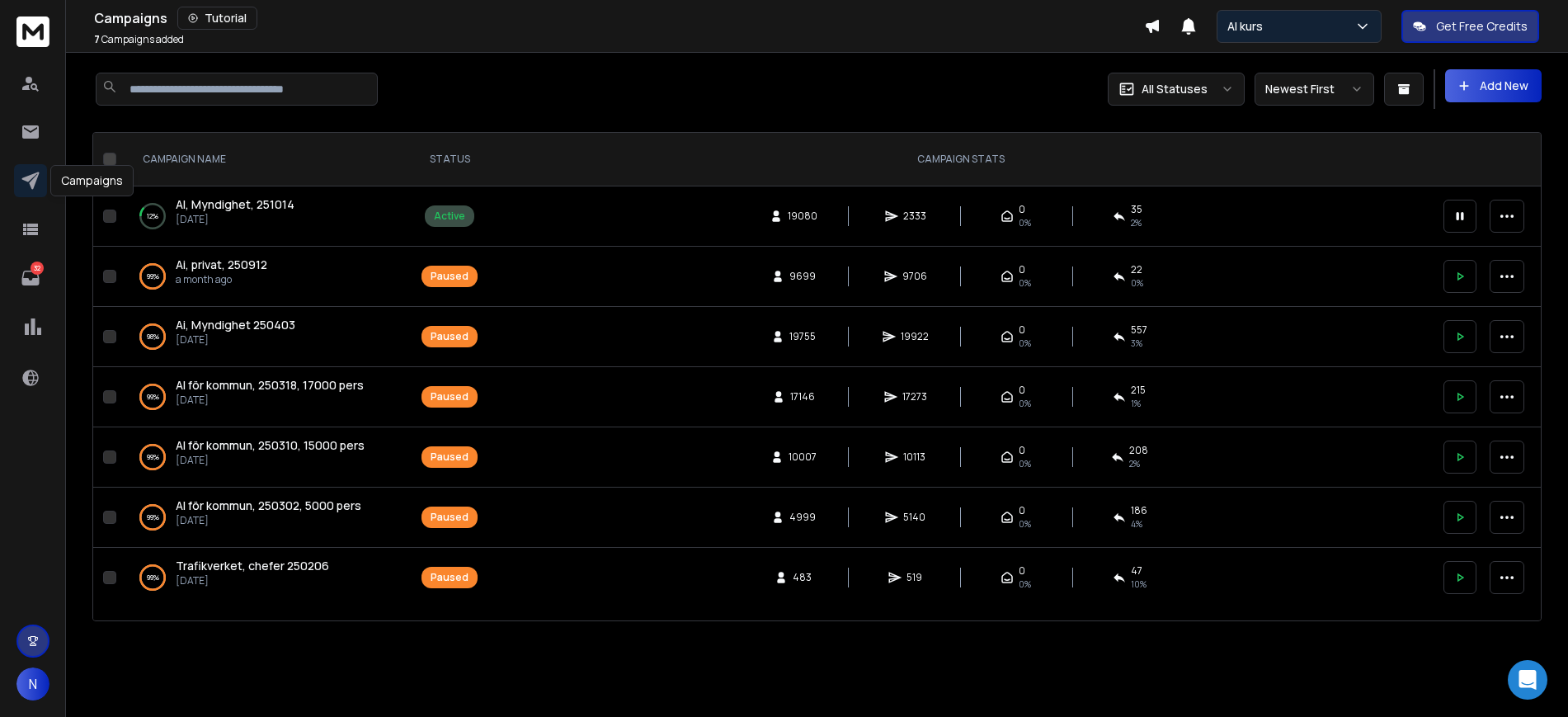
click at [1284, 23] on div "AI kurs" at bounding box center [1299, 26] width 144 height 16
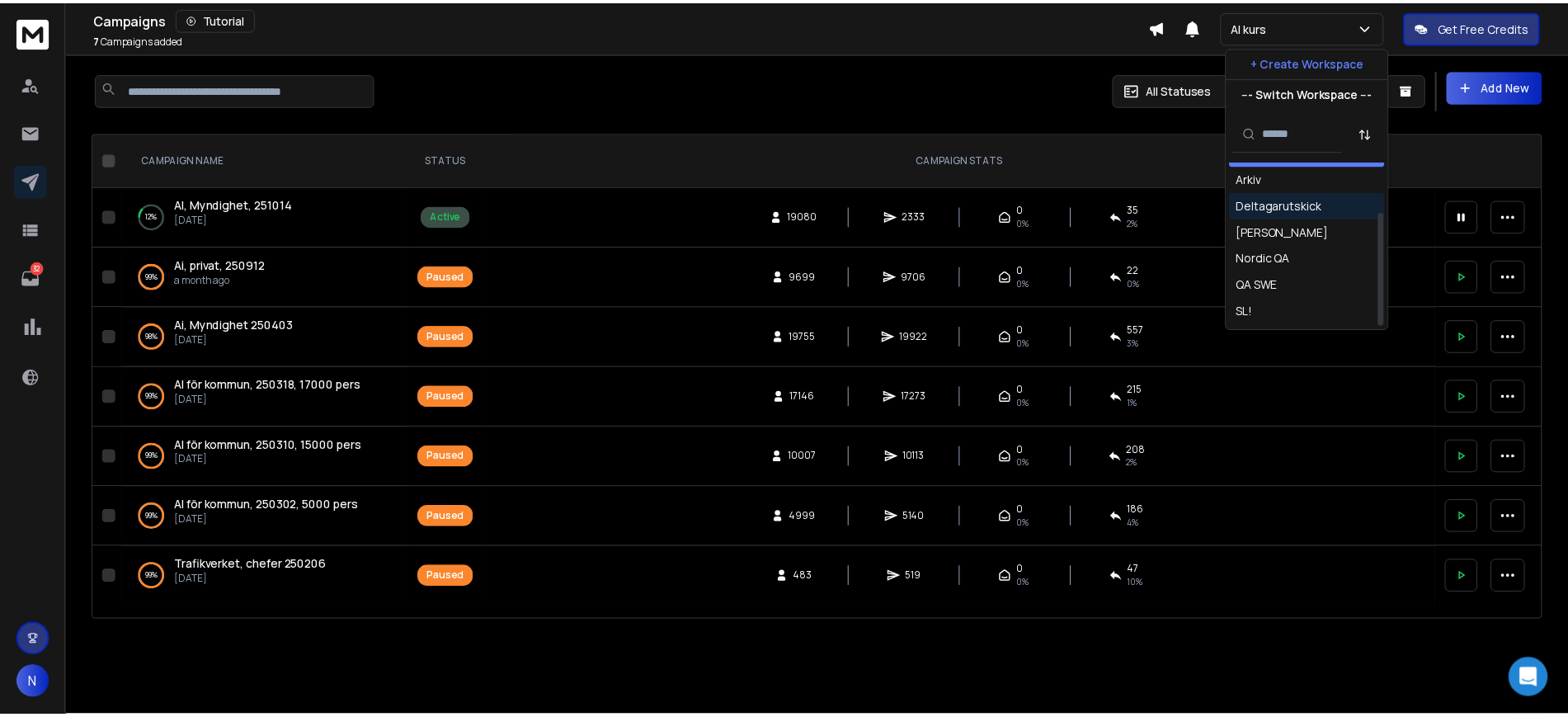
scroll to position [73, 0]
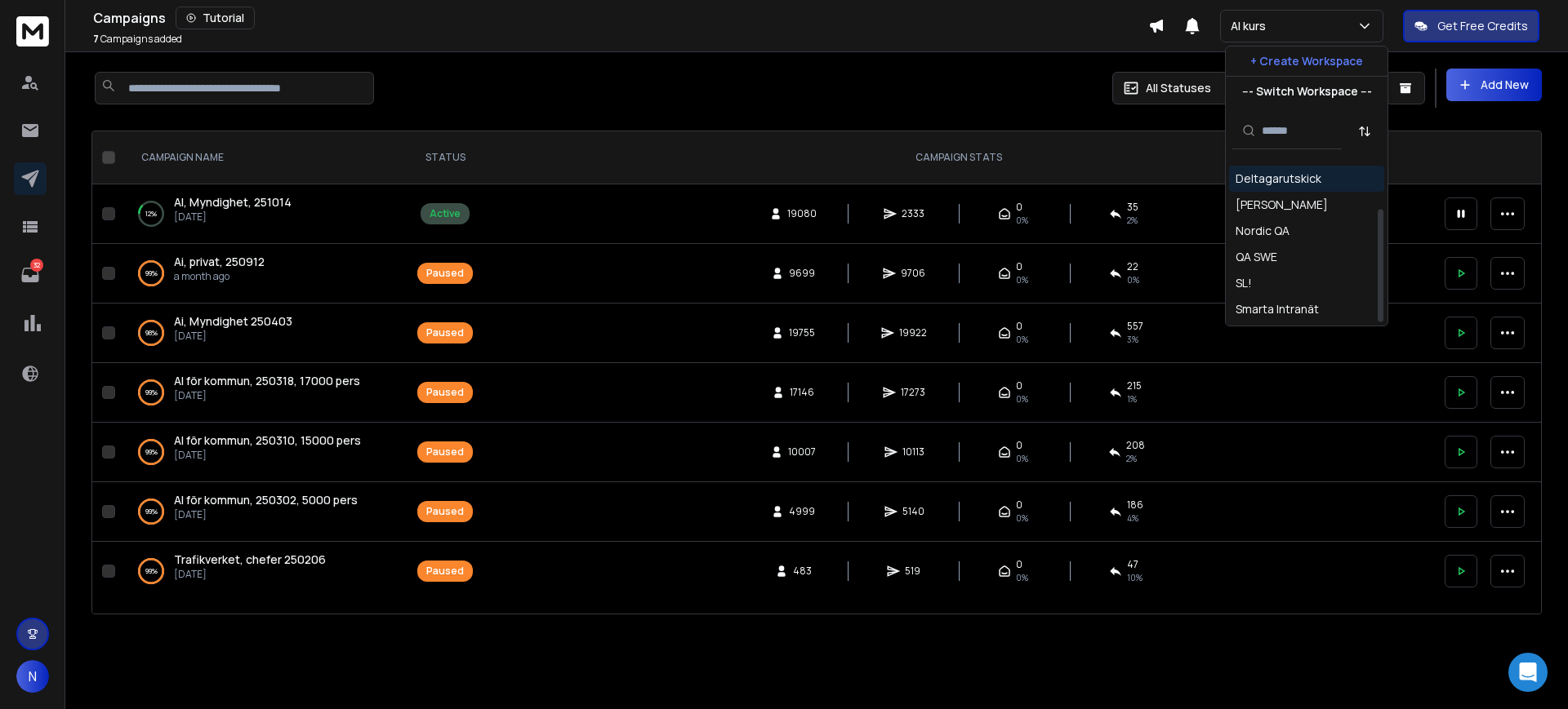
click at [1289, 179] on div "Deltagarutskick" at bounding box center [1277, 178] width 85 height 16
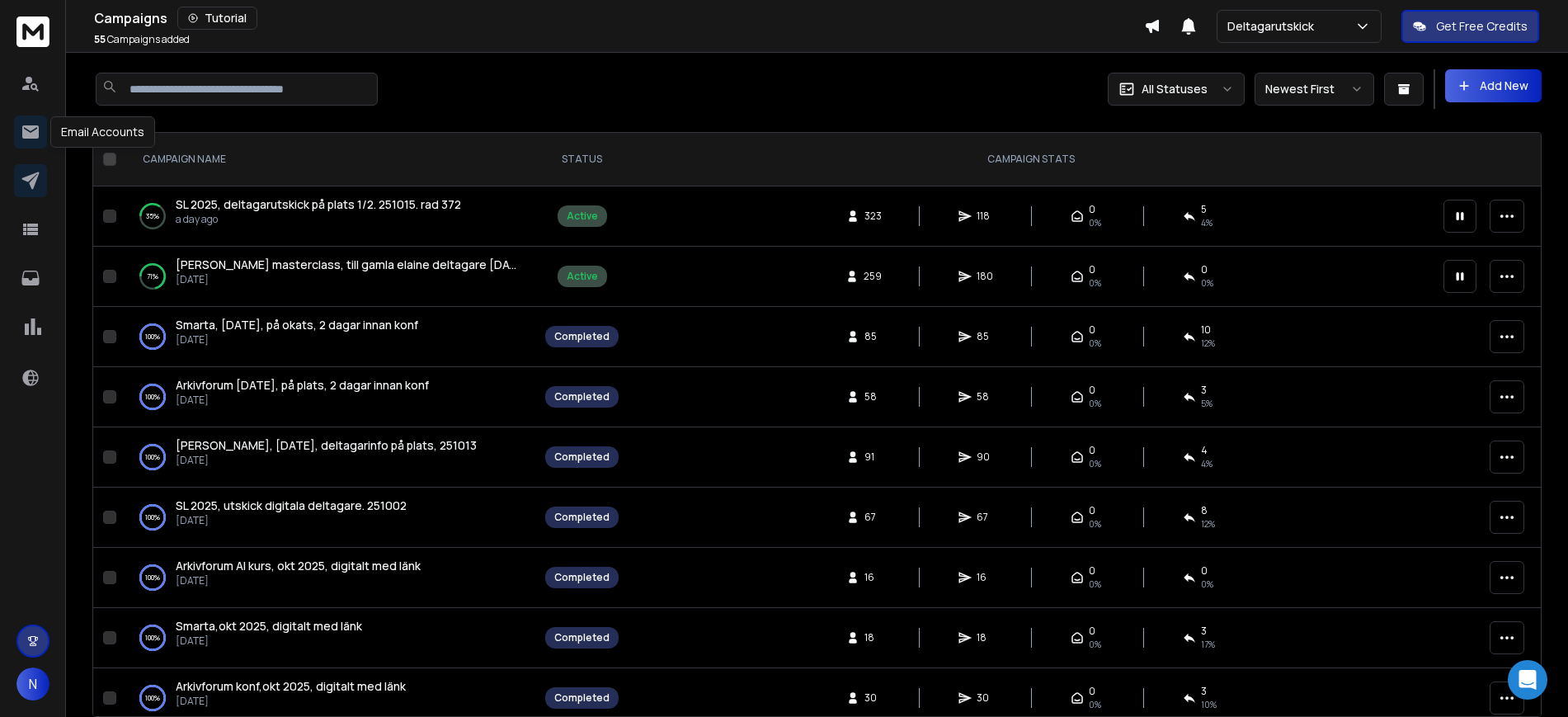
click at [30, 133] on icon at bounding box center [30, 132] width 16 height 13
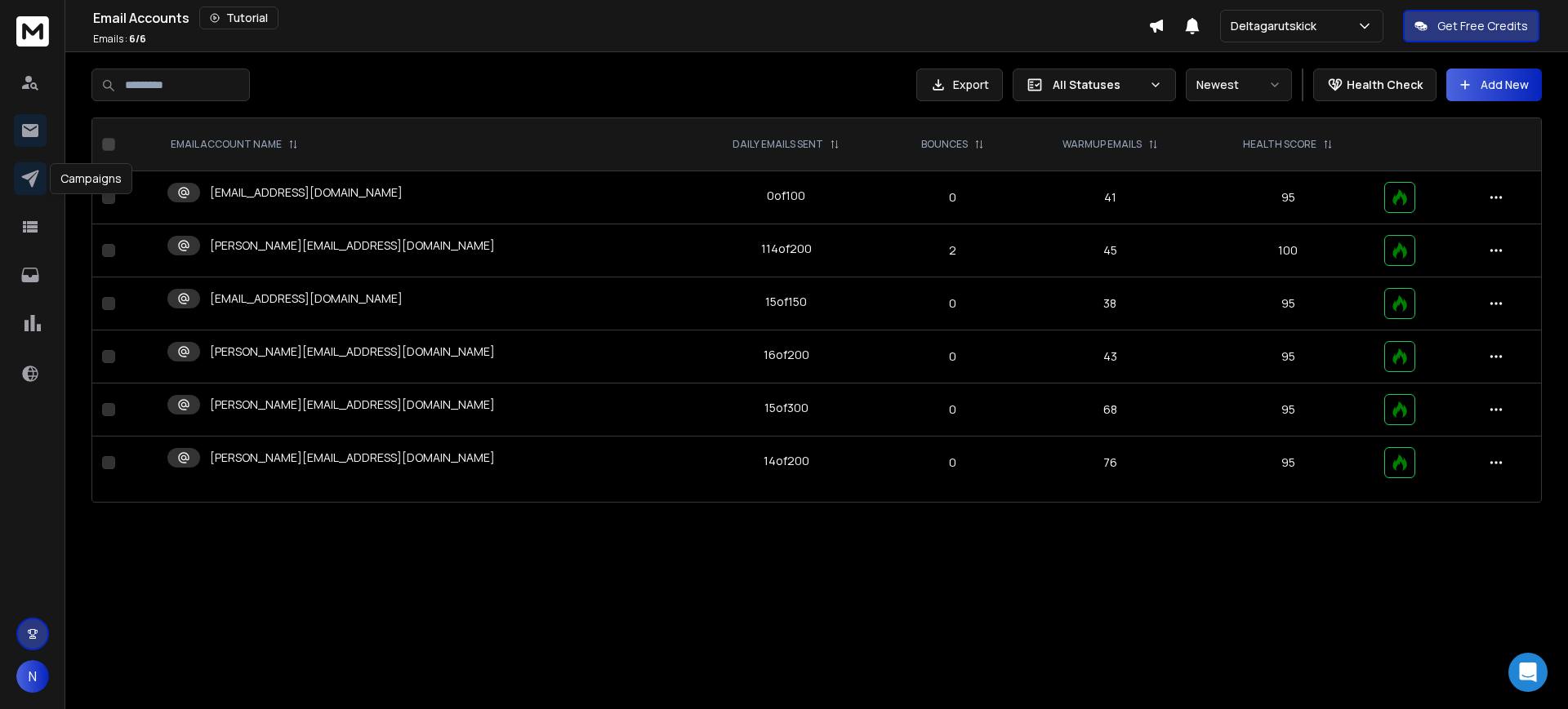
click at [22, 179] on icon at bounding box center [30, 178] width 20 height 20
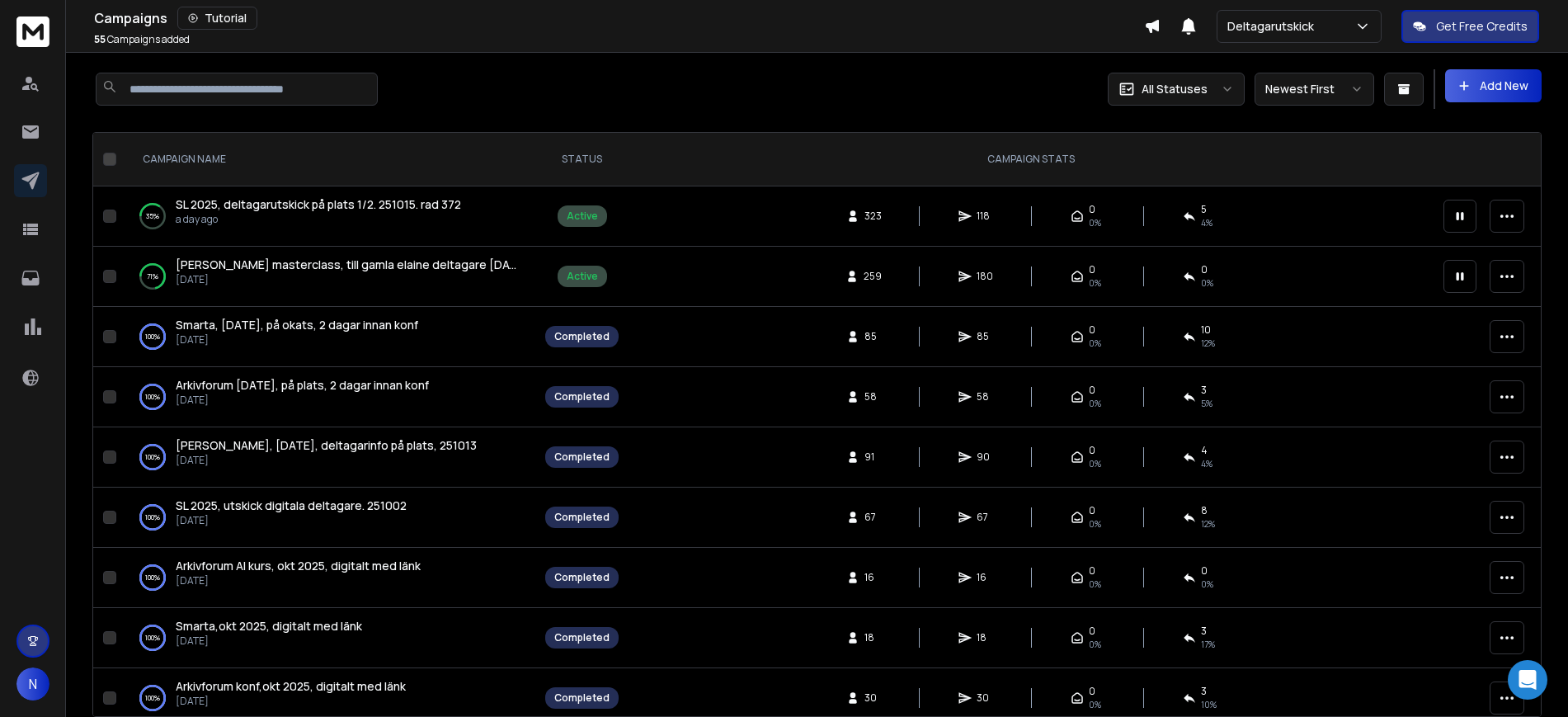
click at [389, 202] on span "SL 2025, deltagarutskick på plats 1/2. 251015. rad 372" at bounding box center [318, 204] width 285 height 16
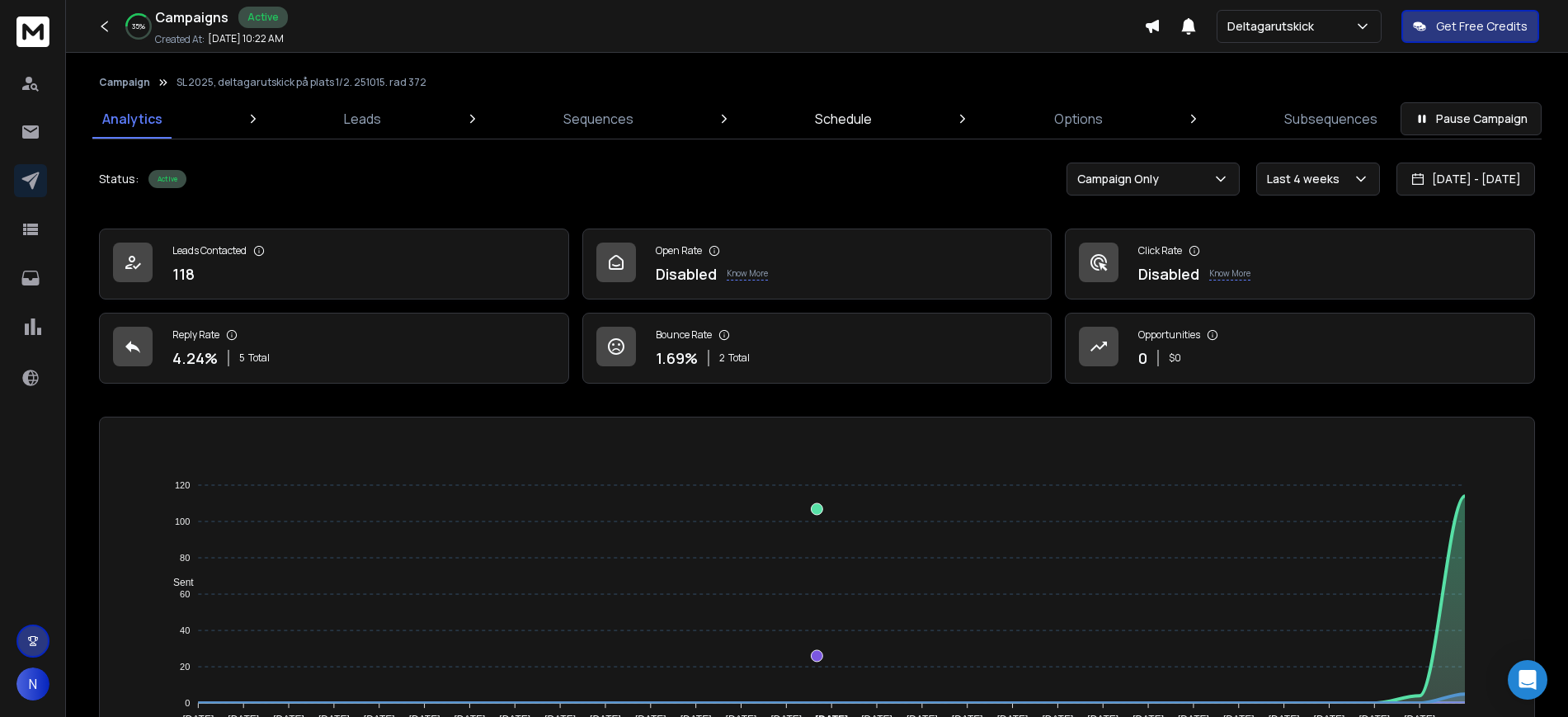
click at [862, 123] on p "Schedule" at bounding box center [844, 118] width 57 height 20
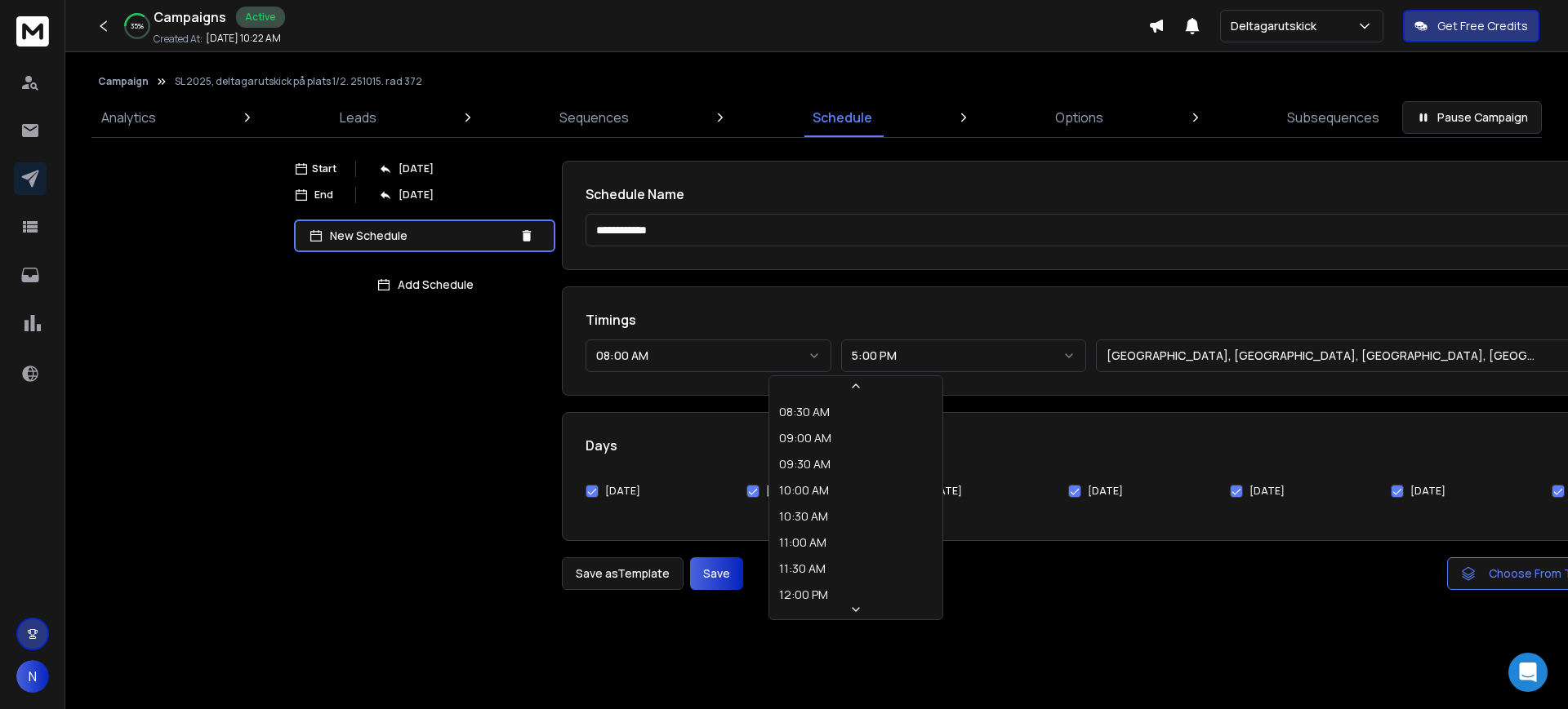
click at [858, 356] on button "5:00 PM" at bounding box center [963, 355] width 246 height 33
select select "********"
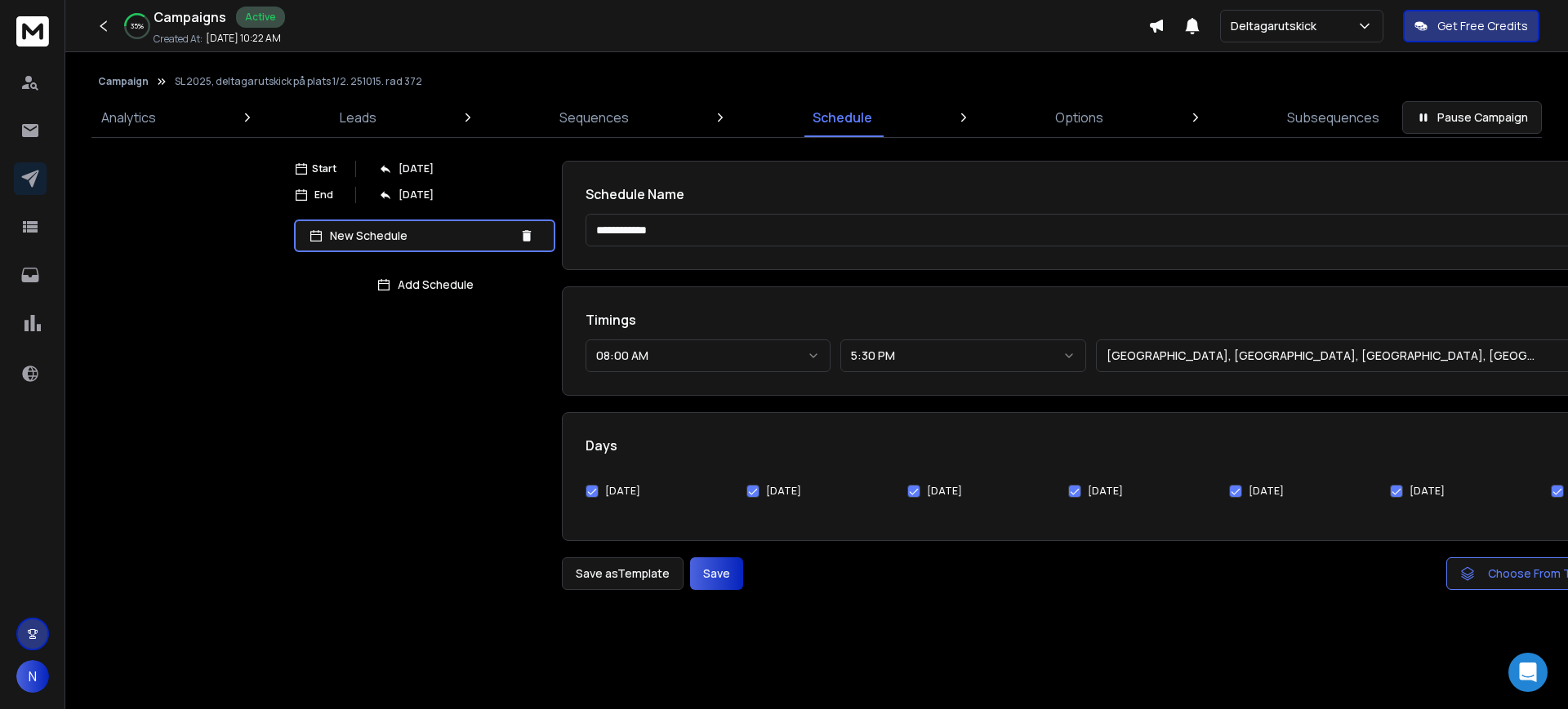
click at [663, 355] on button "08:00 AM" at bounding box center [708, 355] width 245 height 33
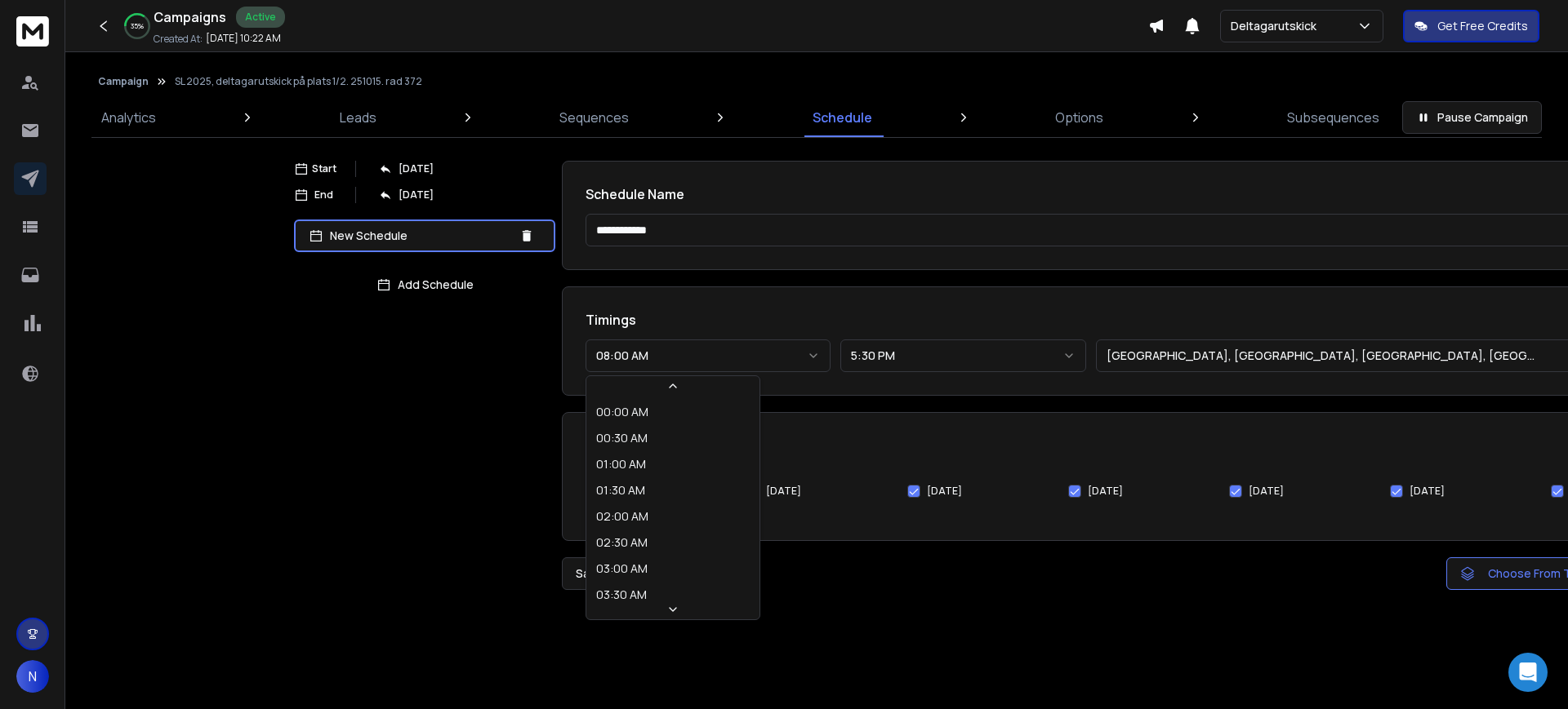
scroll to position [244, 0]
select select "********"
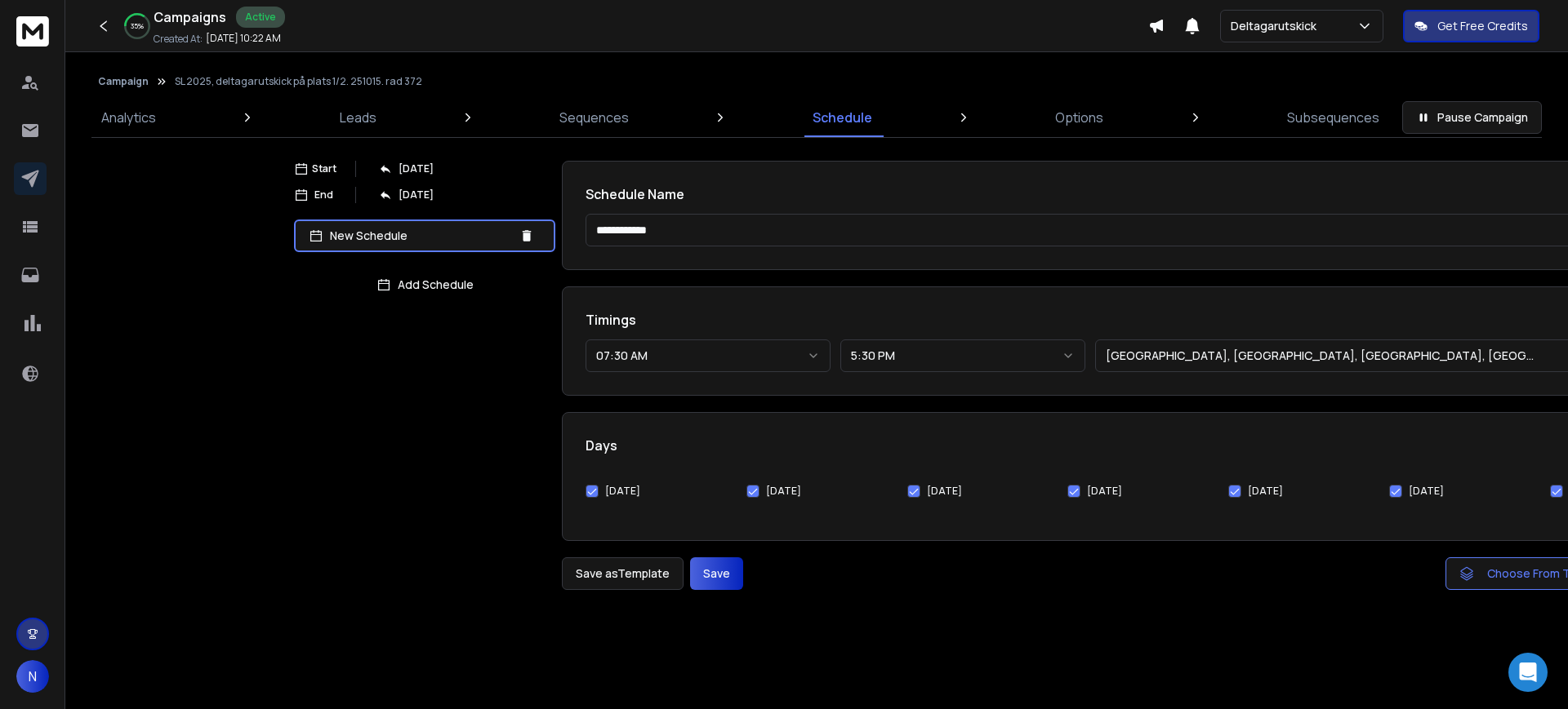
click at [709, 569] on button "Save" at bounding box center [716, 573] width 53 height 33
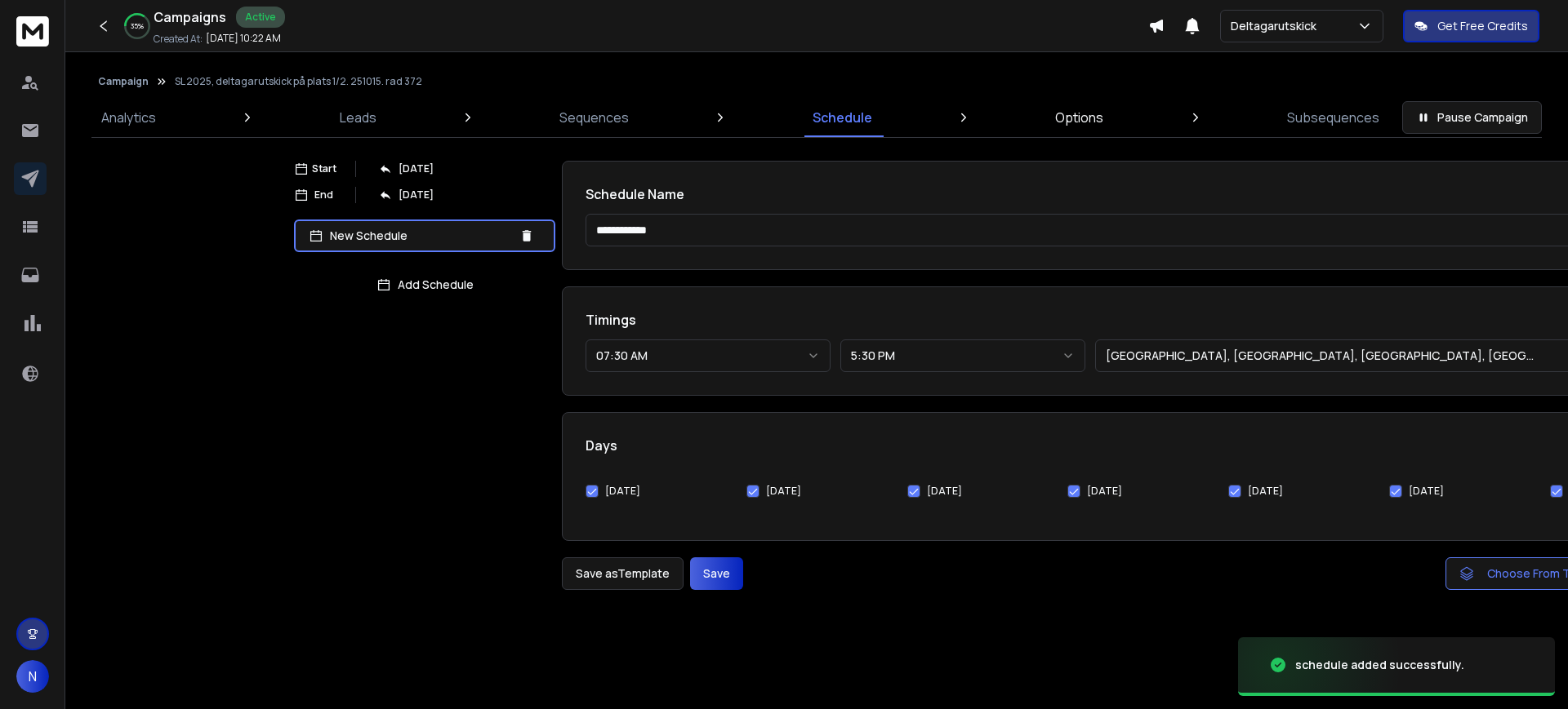
click at [1082, 118] on p "Options" at bounding box center [1079, 117] width 48 height 20
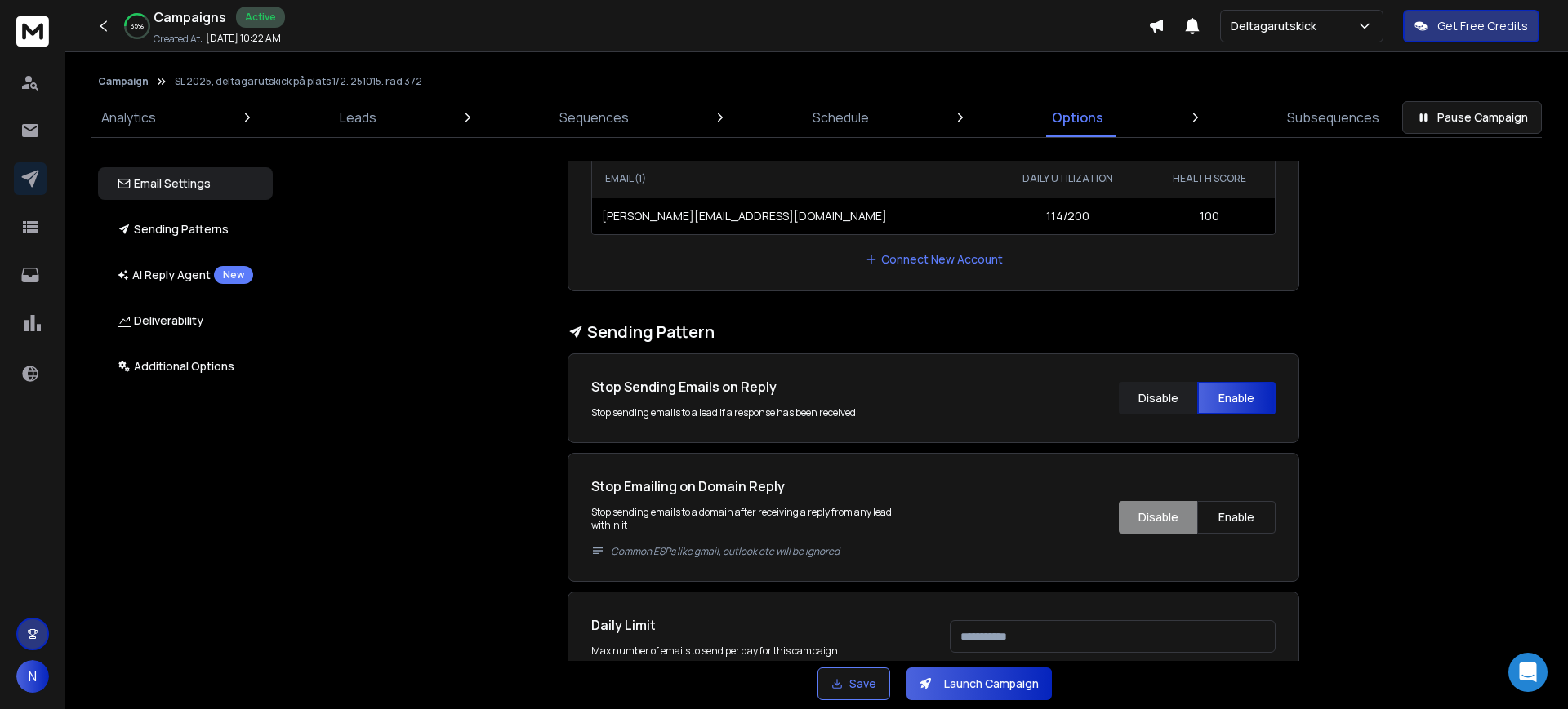
scroll to position [408, 0]
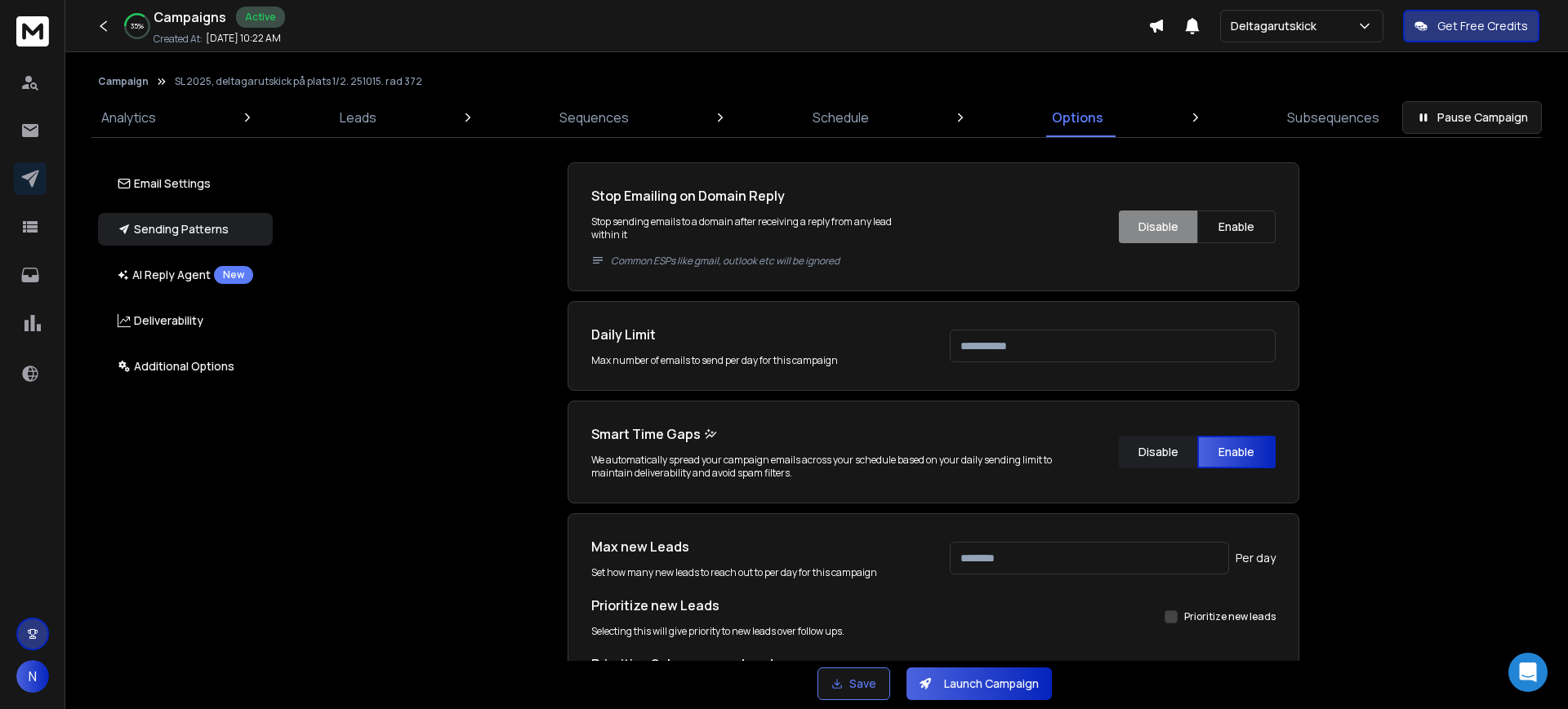
drag, startPoint x: 988, startPoint y: 335, endPoint x: 956, endPoint y: 332, distance: 32.1
click at [956, 332] on input "***" at bounding box center [1113, 346] width 326 height 33
type input "***"
drag, startPoint x: 978, startPoint y: 558, endPoint x: 957, endPoint y: 548, distance: 23.3
click at [957, 548] on input "***" at bounding box center [1089, 557] width 279 height 33
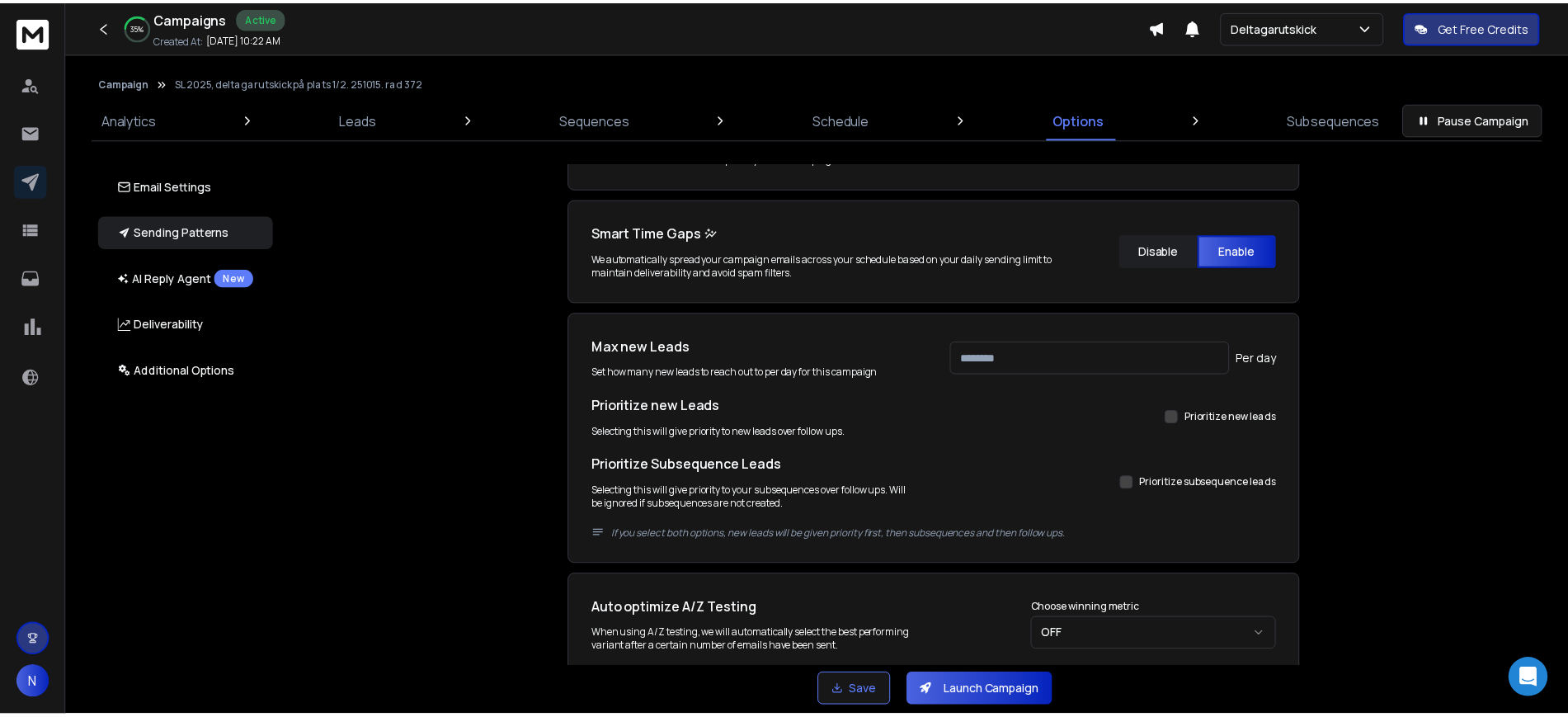
scroll to position [722, 0]
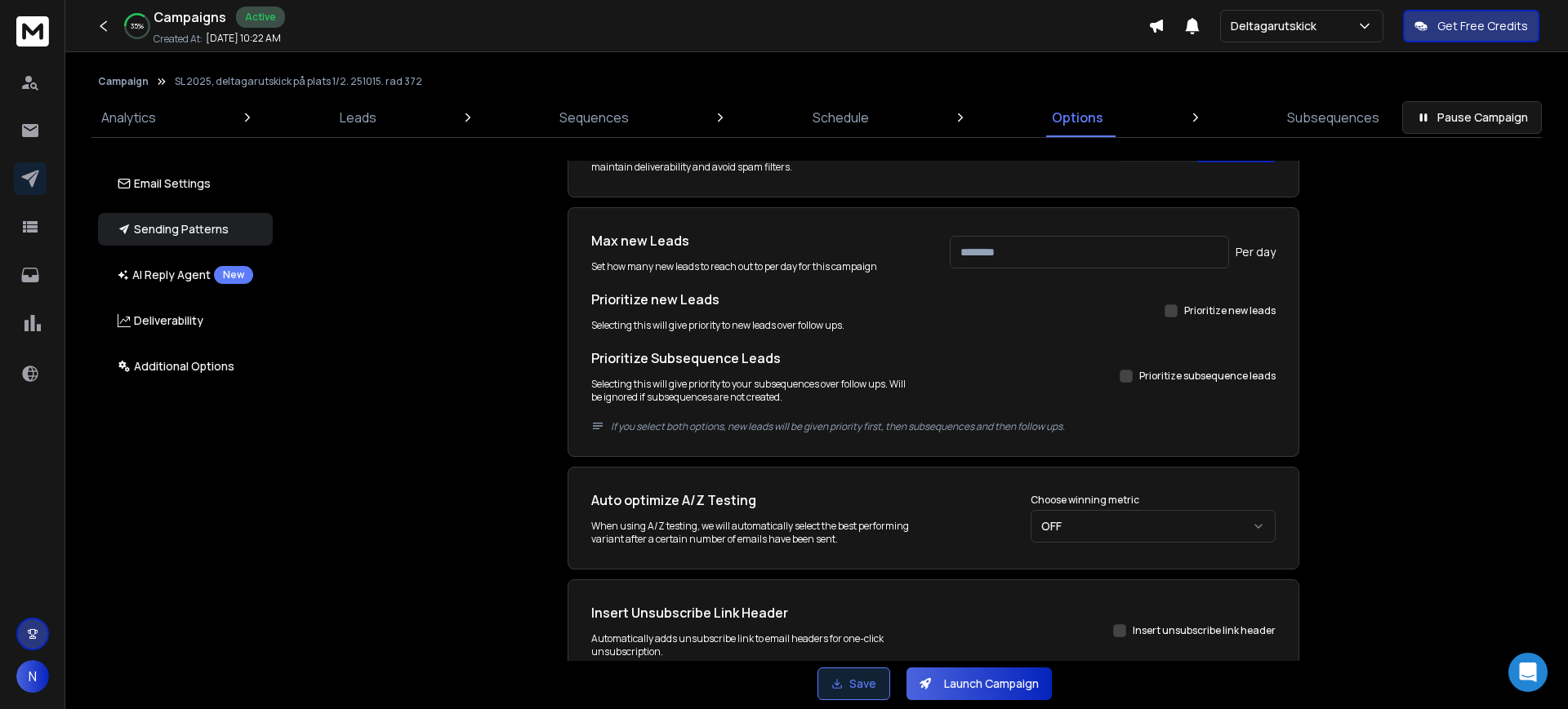
type input "***"
click at [849, 686] on button "Save" at bounding box center [854, 684] width 73 height 33
click at [32, 174] on icon at bounding box center [30, 179] width 17 height 17
